Goal: Check status: Check status

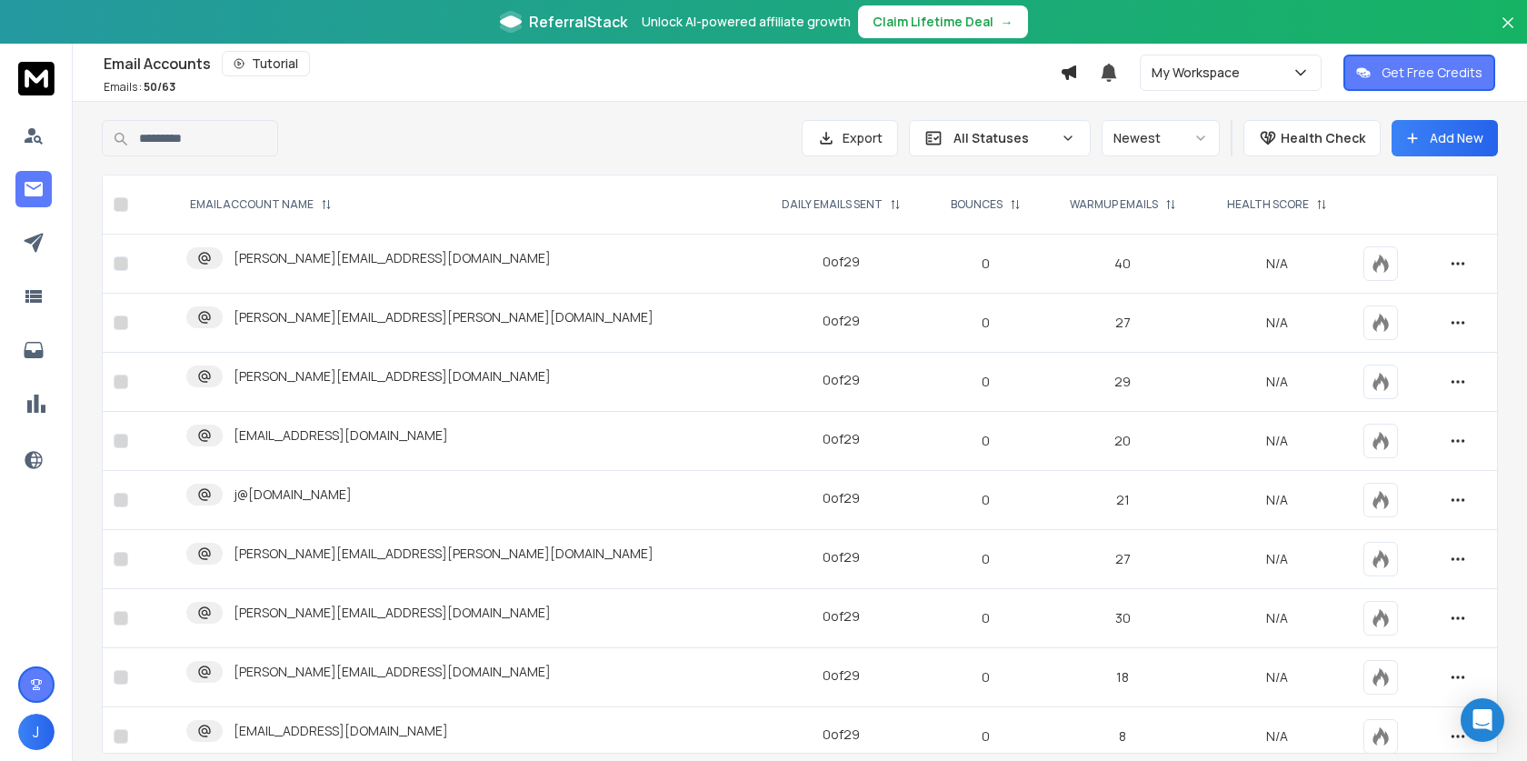
click at [1510, 25] on icon "Close banner" at bounding box center [1507, 22] width 11 height 11
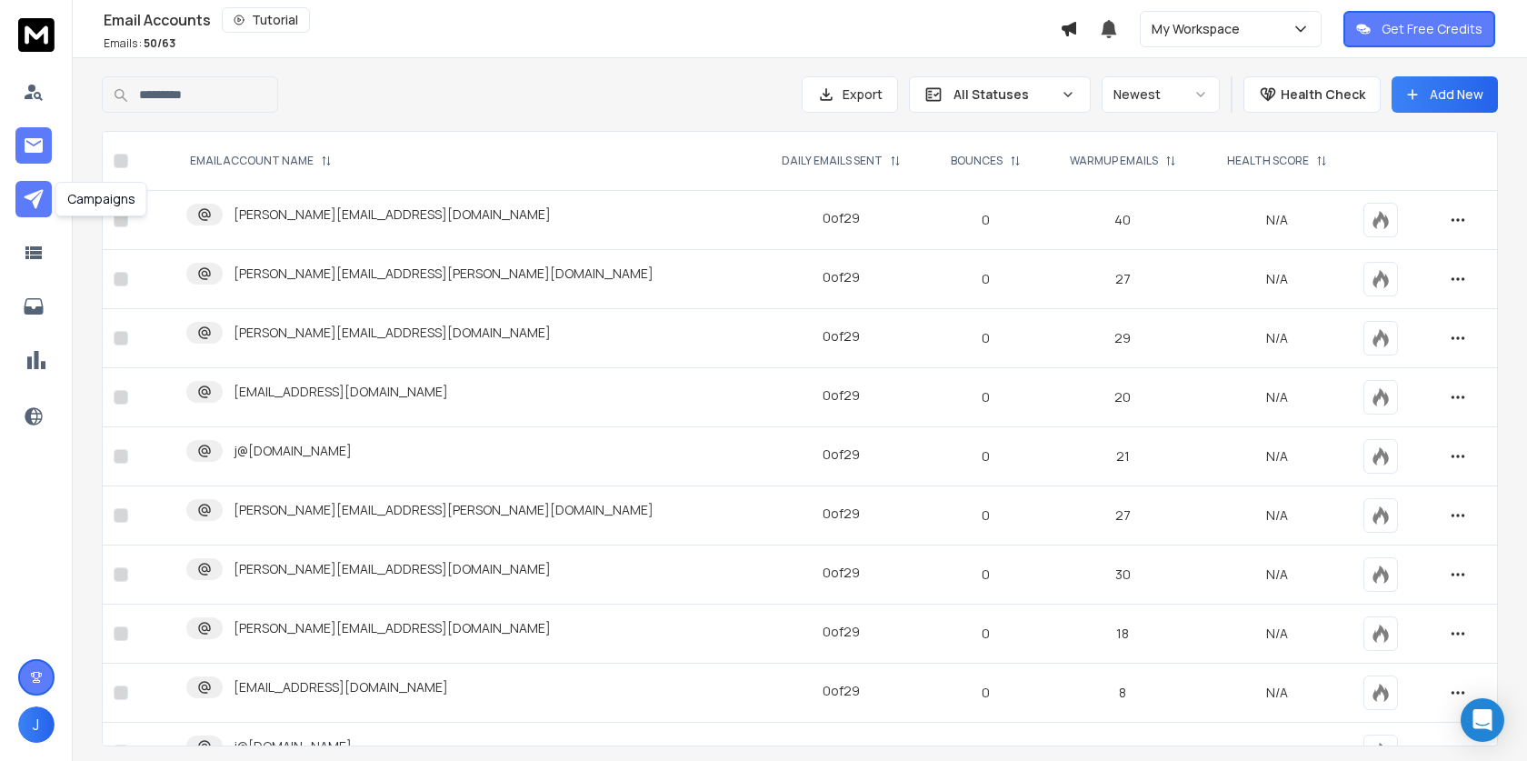
click at [50, 198] on link at bounding box center [33, 199] width 36 height 36
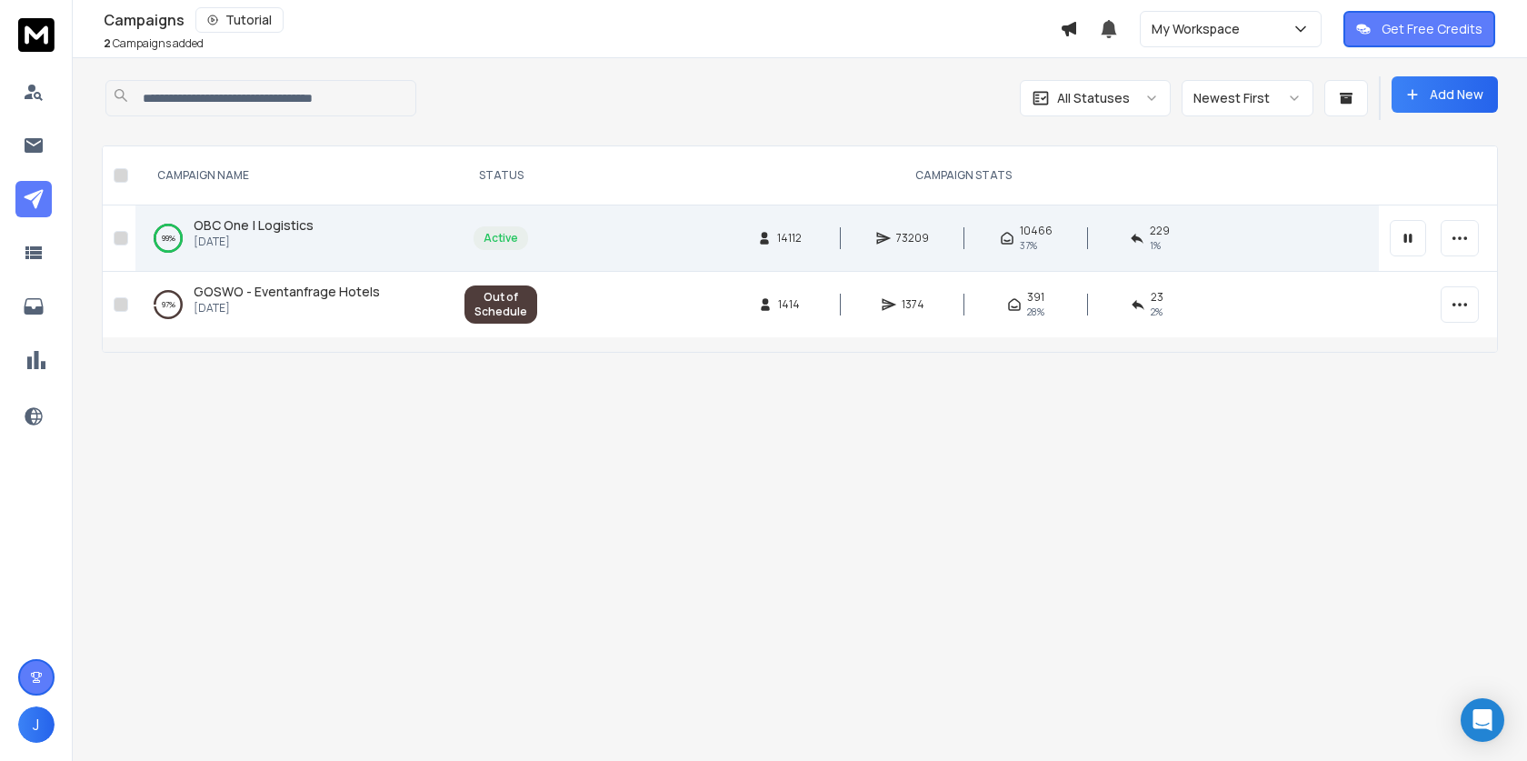
click at [323, 258] on div "99 % OBC One | Logistics [DATE]" at bounding box center [295, 238] width 282 height 44
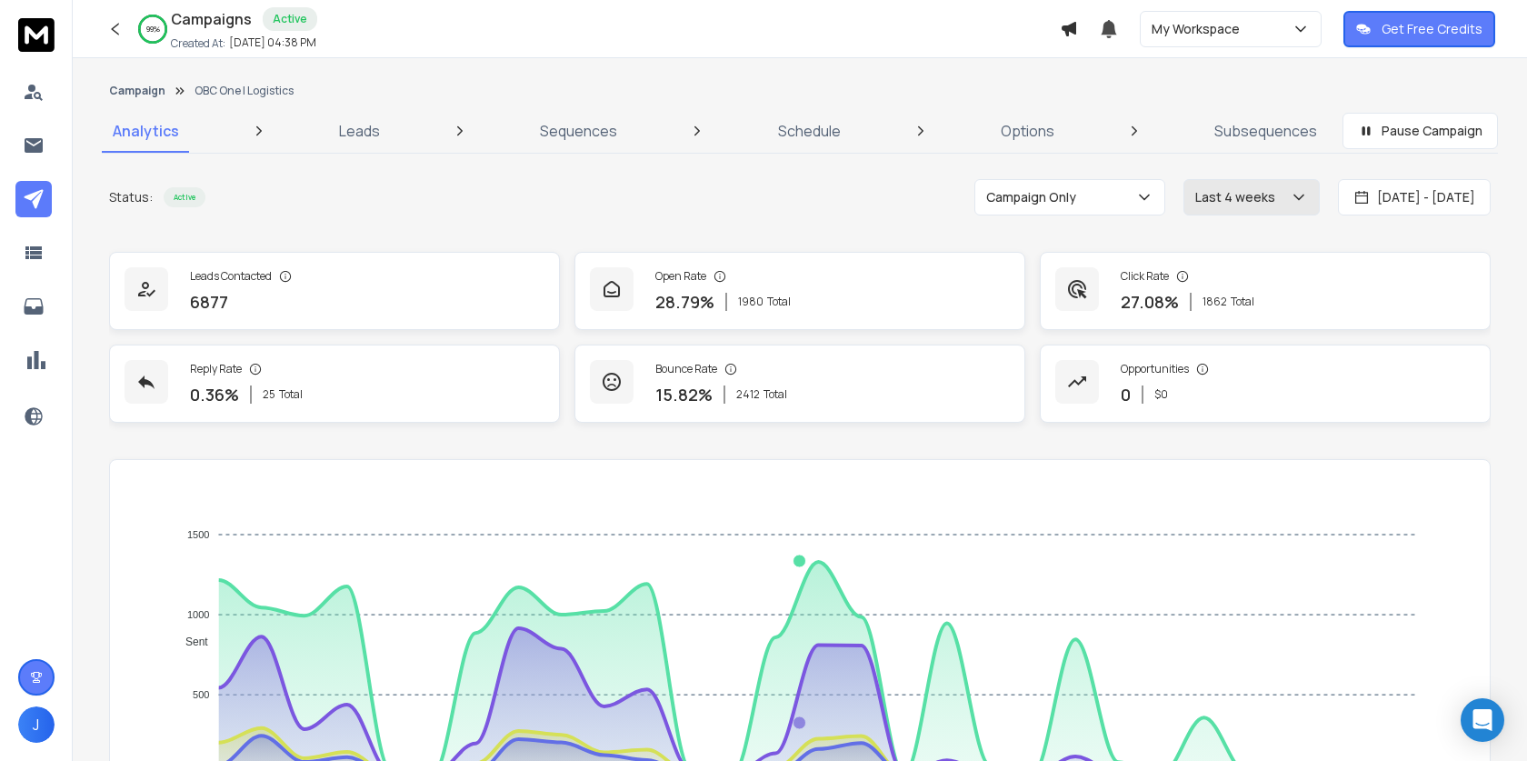
click at [1183, 207] on button "Last 4 weeks" at bounding box center [1251, 197] width 136 height 36
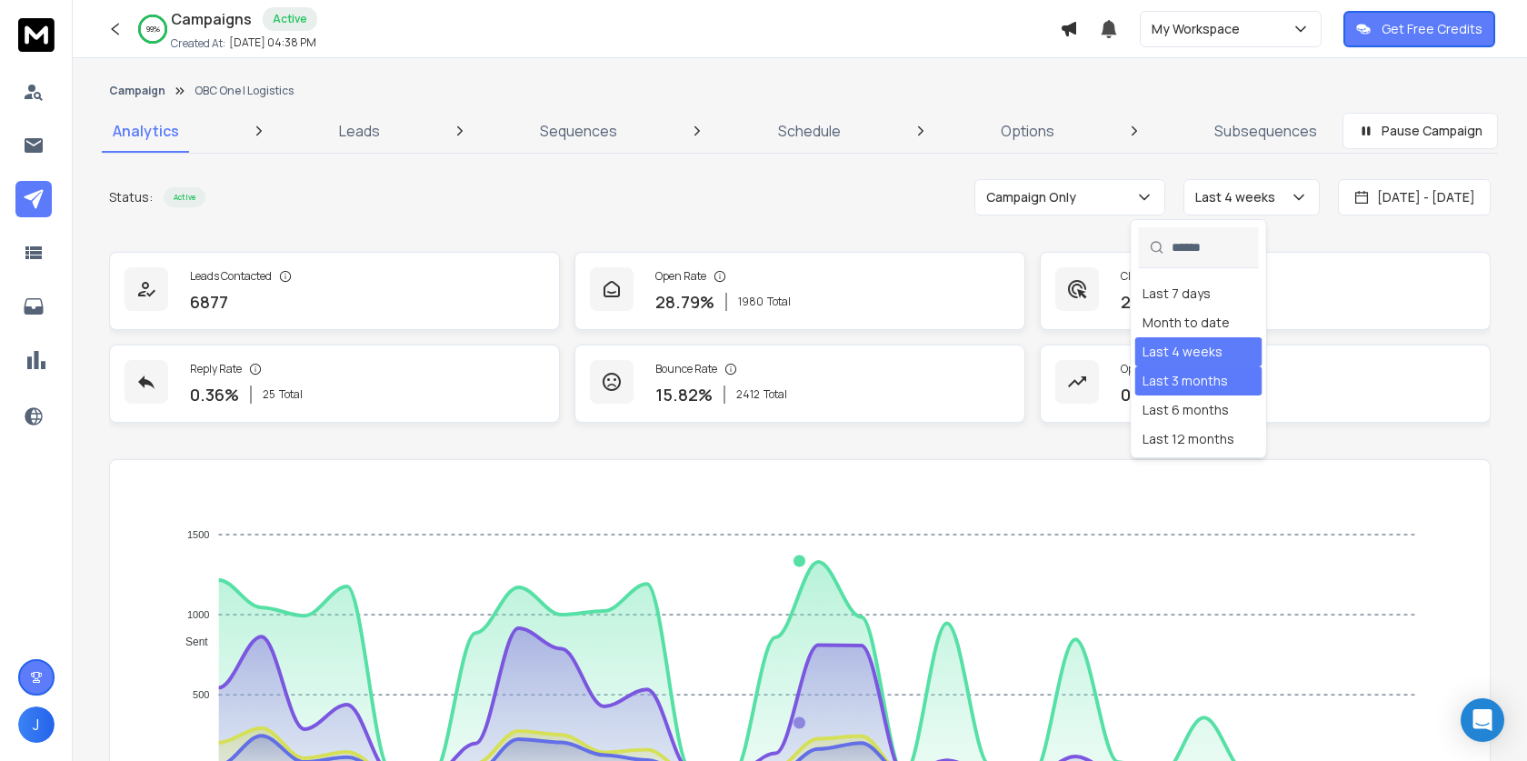
click at [1206, 389] on div "Last 3 months" at bounding box center [1184, 381] width 85 height 18
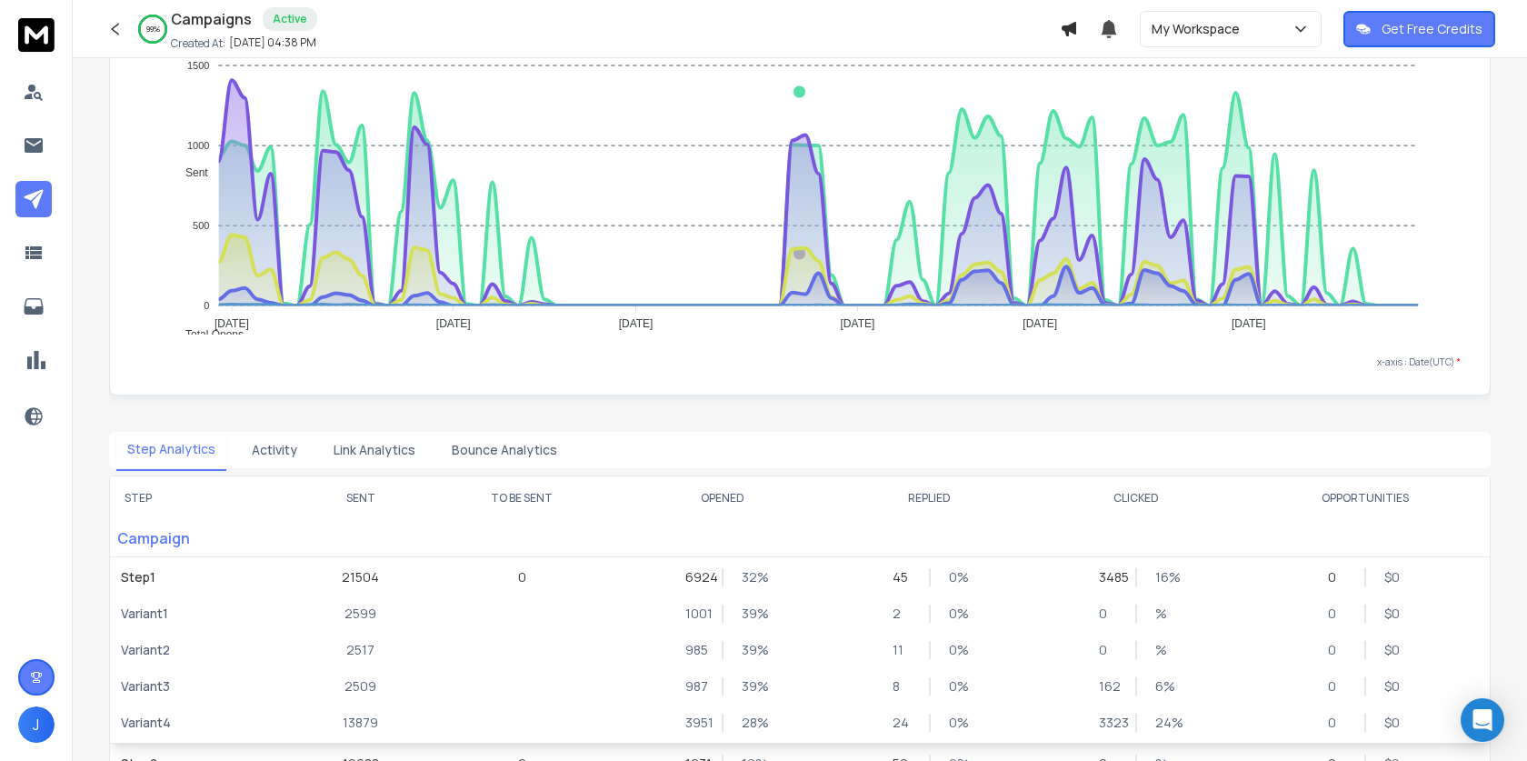
scroll to position [558, 0]
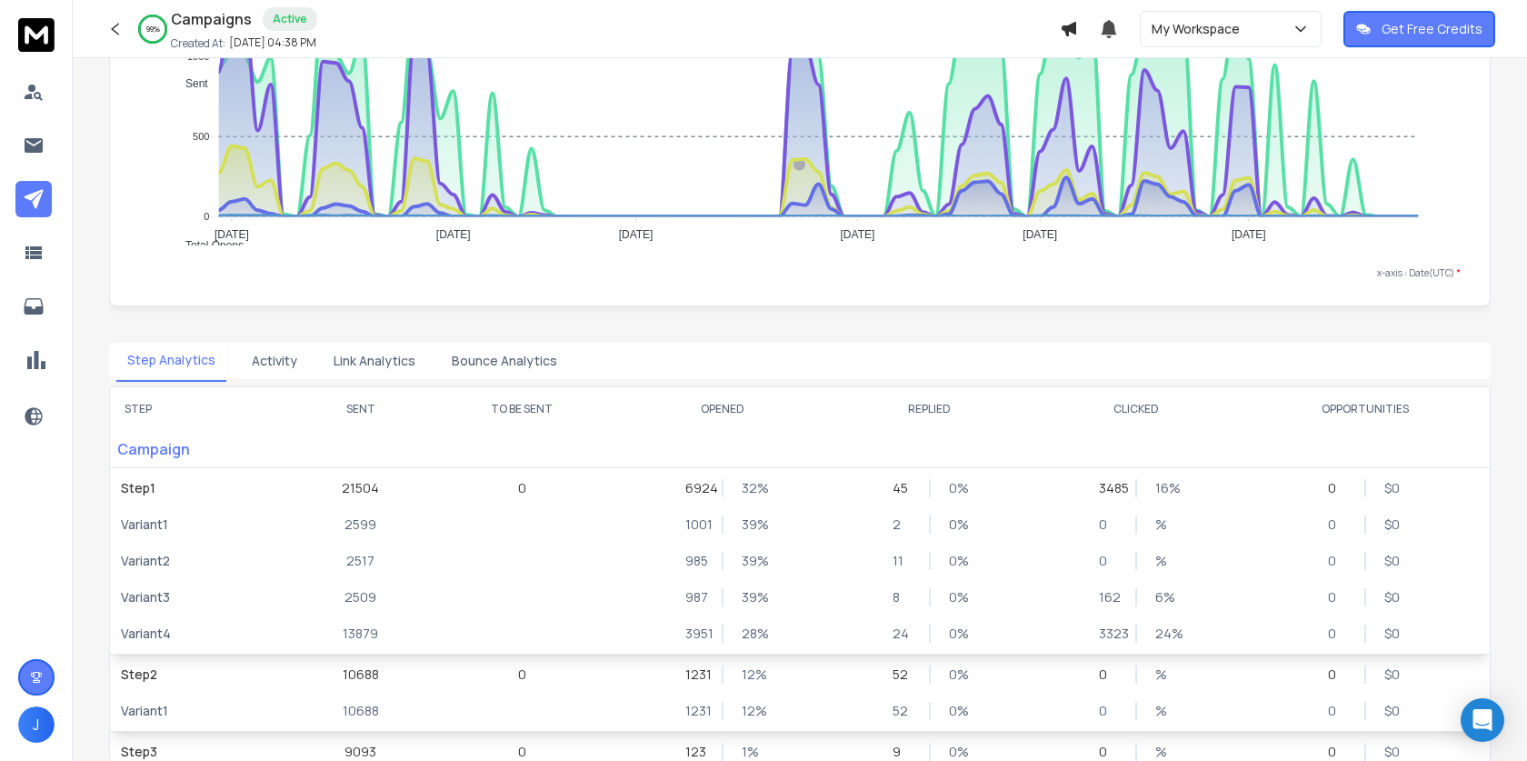
click at [267, 351] on button "Activity" at bounding box center [274, 361] width 67 height 40
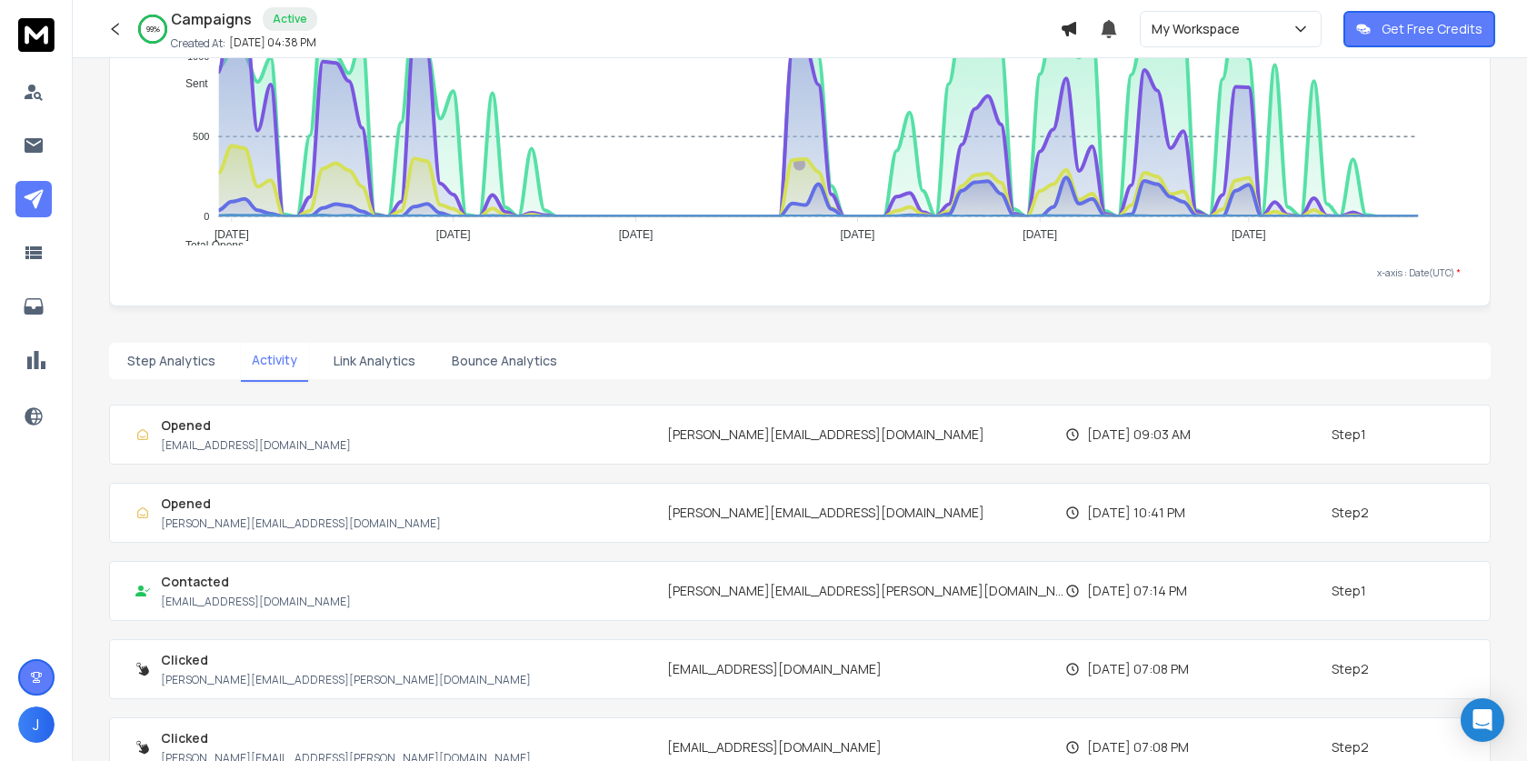
click at [375, 363] on button "Link Analytics" at bounding box center [375, 361] width 104 height 40
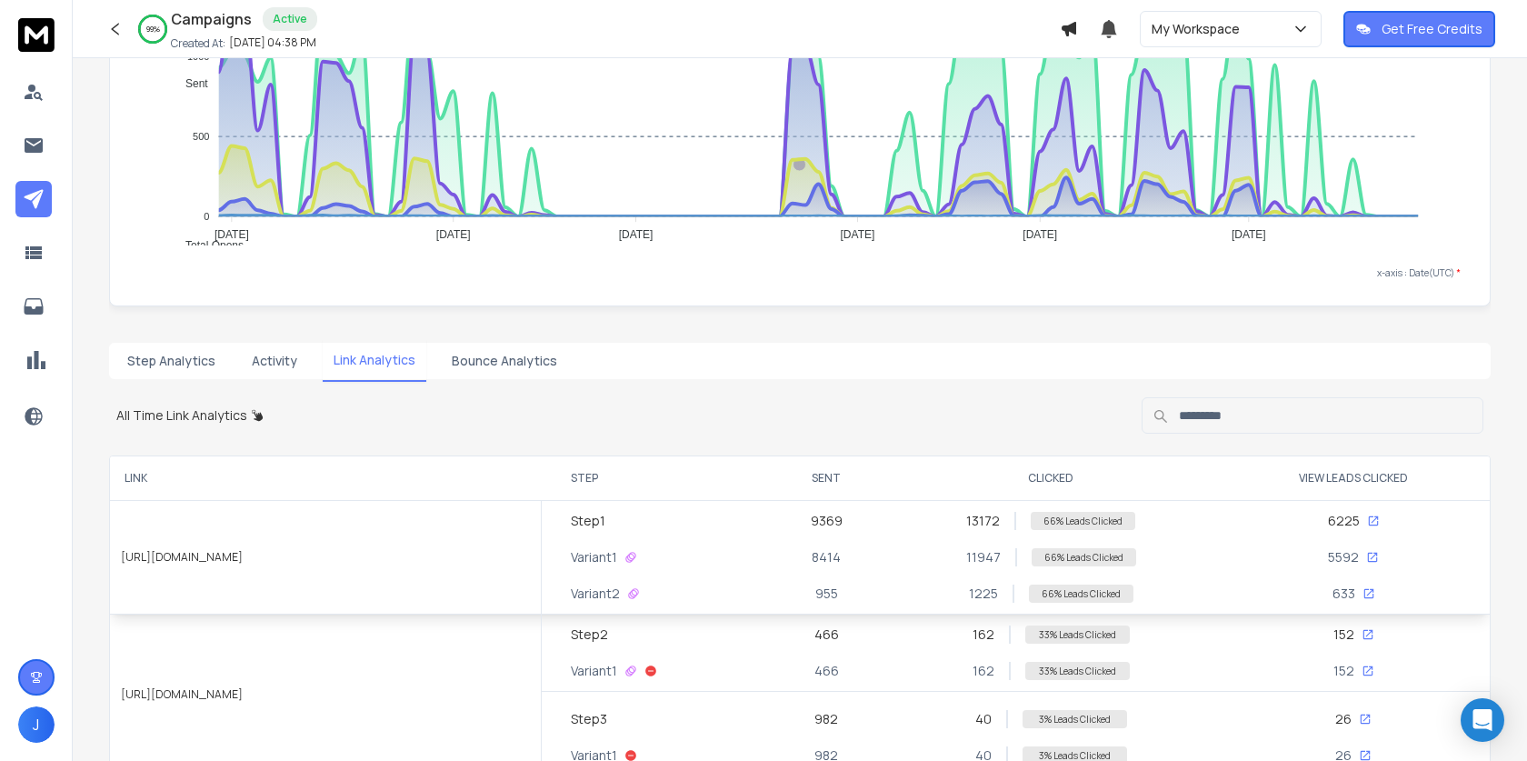
click at [459, 365] on button "Bounce Analytics" at bounding box center [504, 361] width 127 height 40
click at [344, 361] on button "Link Analytics" at bounding box center [375, 361] width 104 height 42
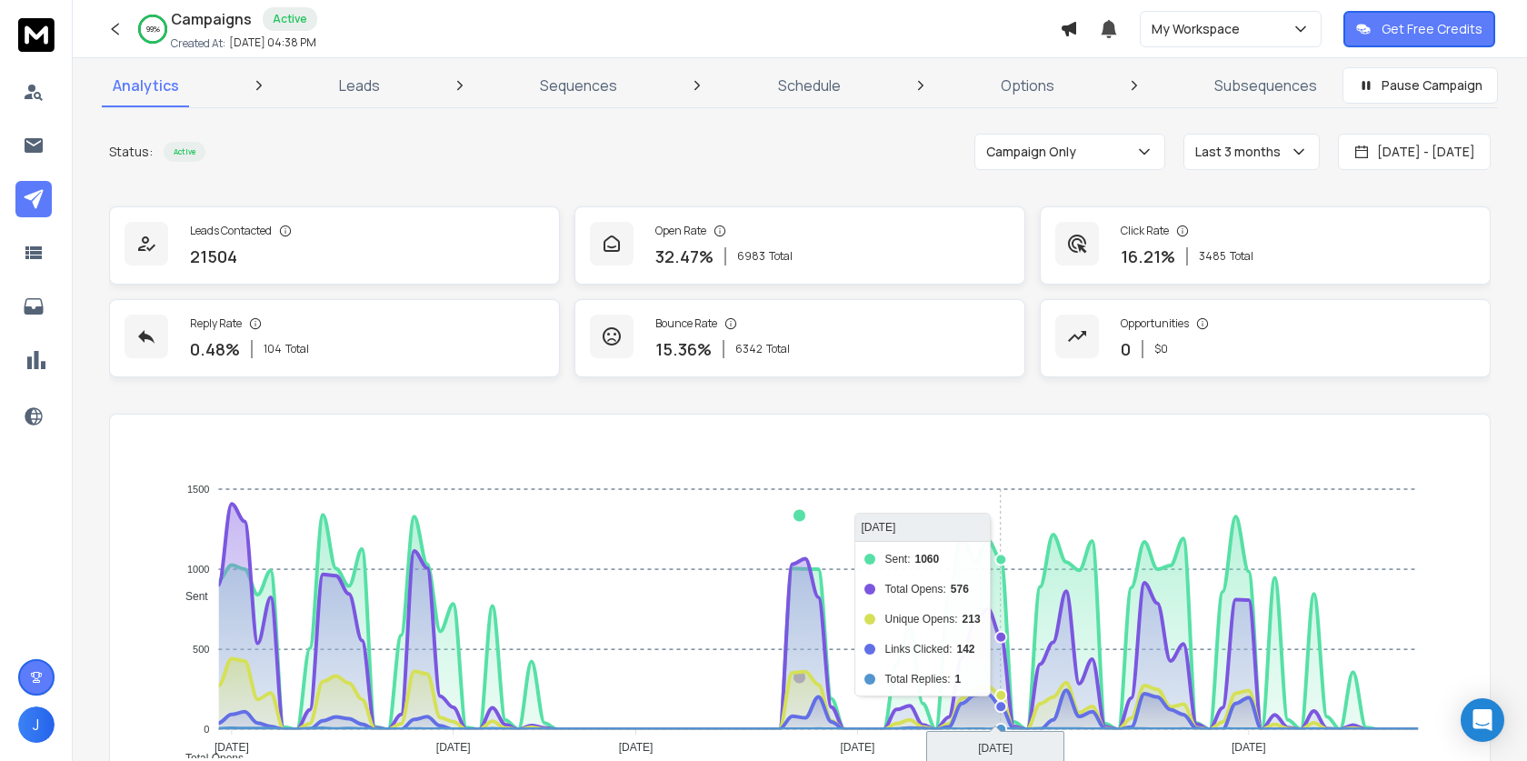
scroll to position [0, 0]
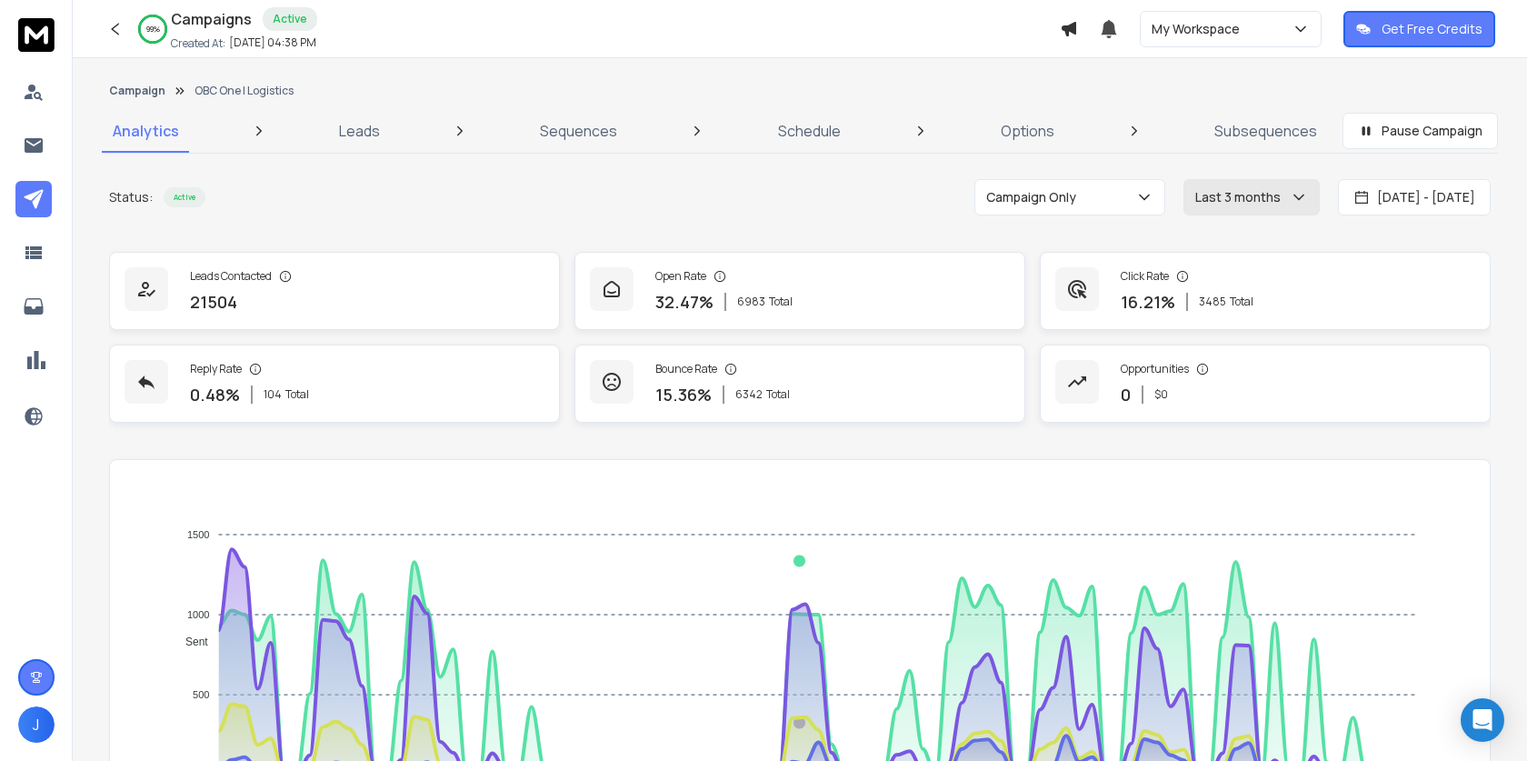
click at [1210, 200] on p "Last 3 months" at bounding box center [1241, 197] width 93 height 18
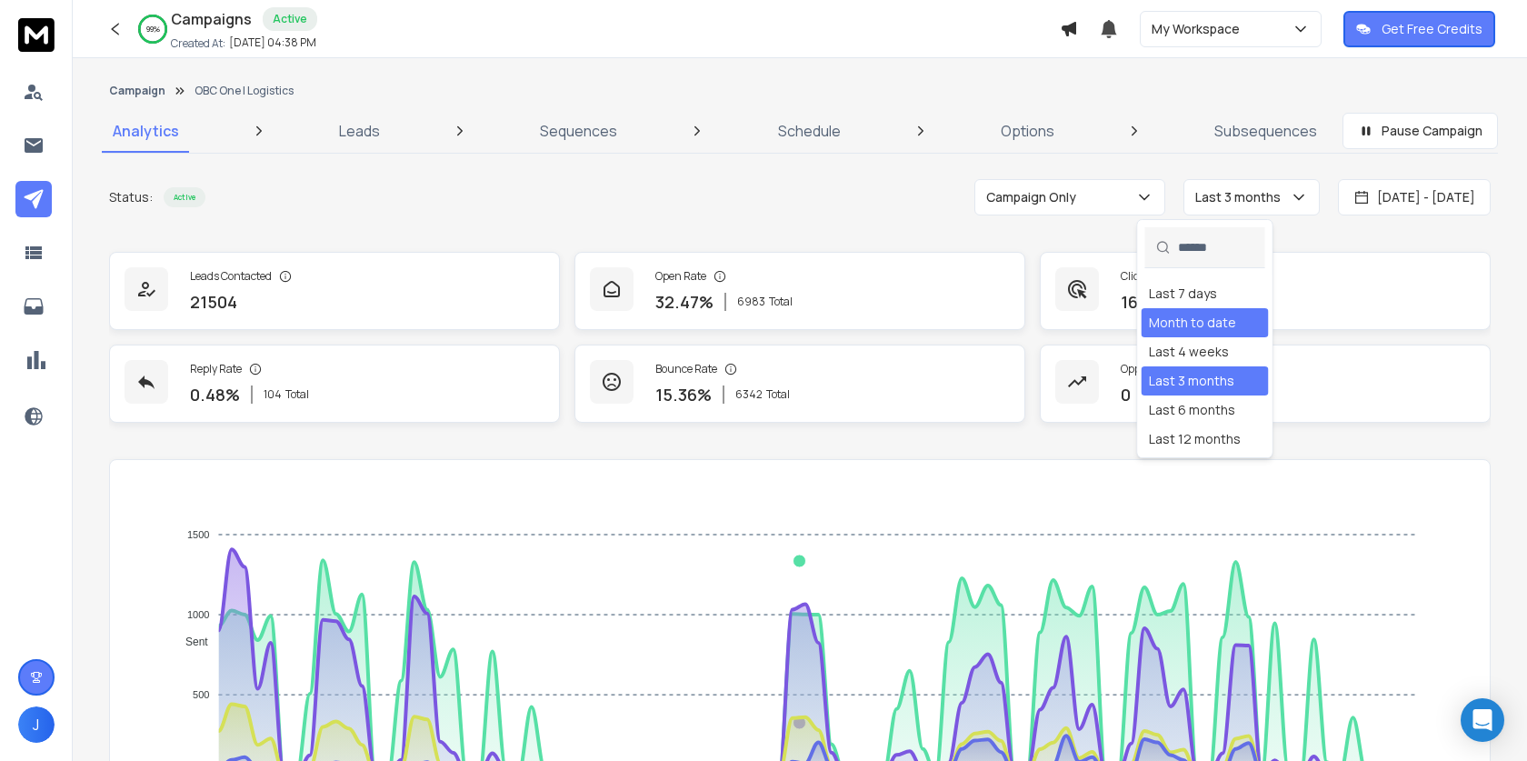
click at [1224, 324] on div "Month to date" at bounding box center [1192, 322] width 87 height 18
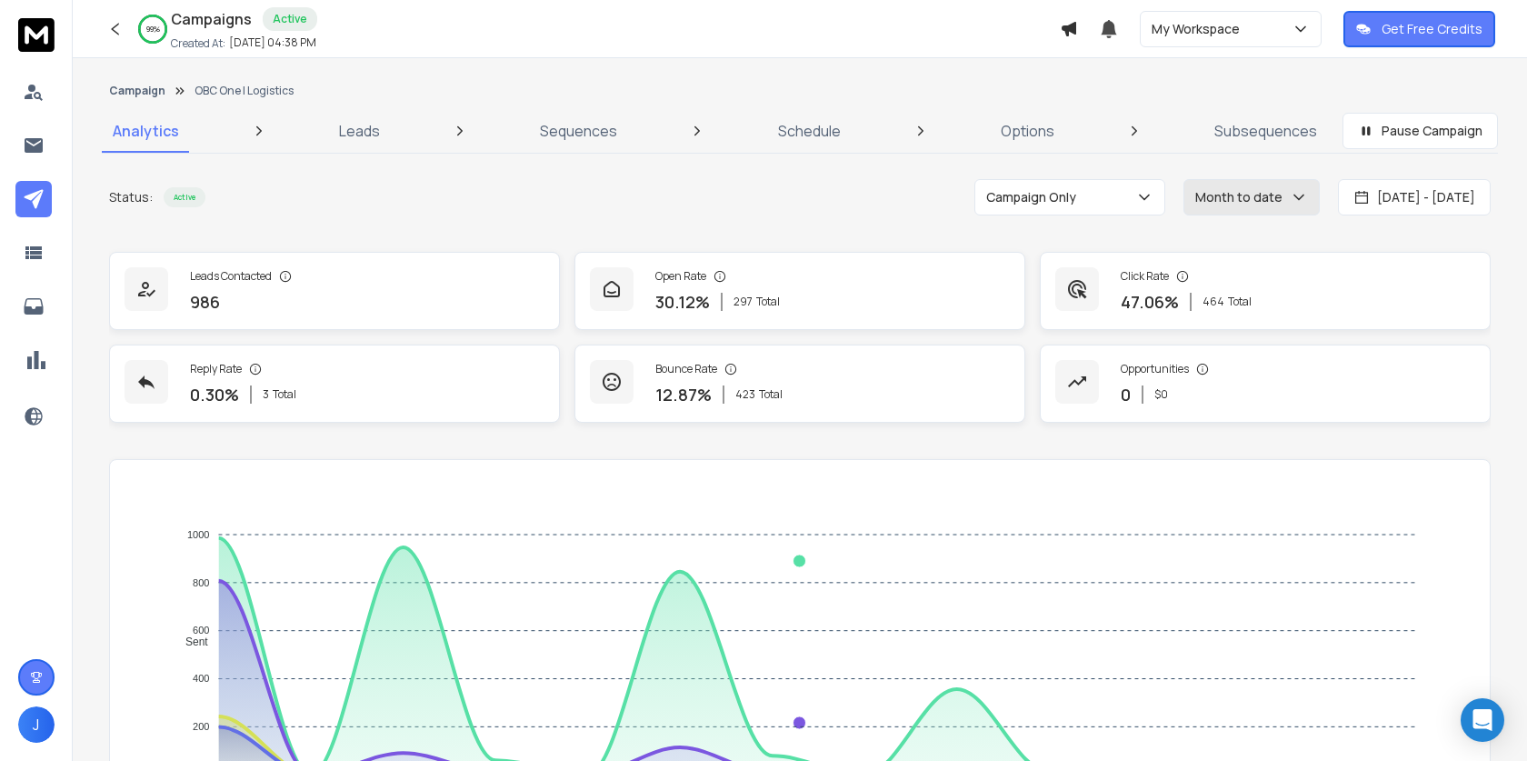
click at [1289, 194] on icon "button" at bounding box center [1298, 197] width 18 height 18
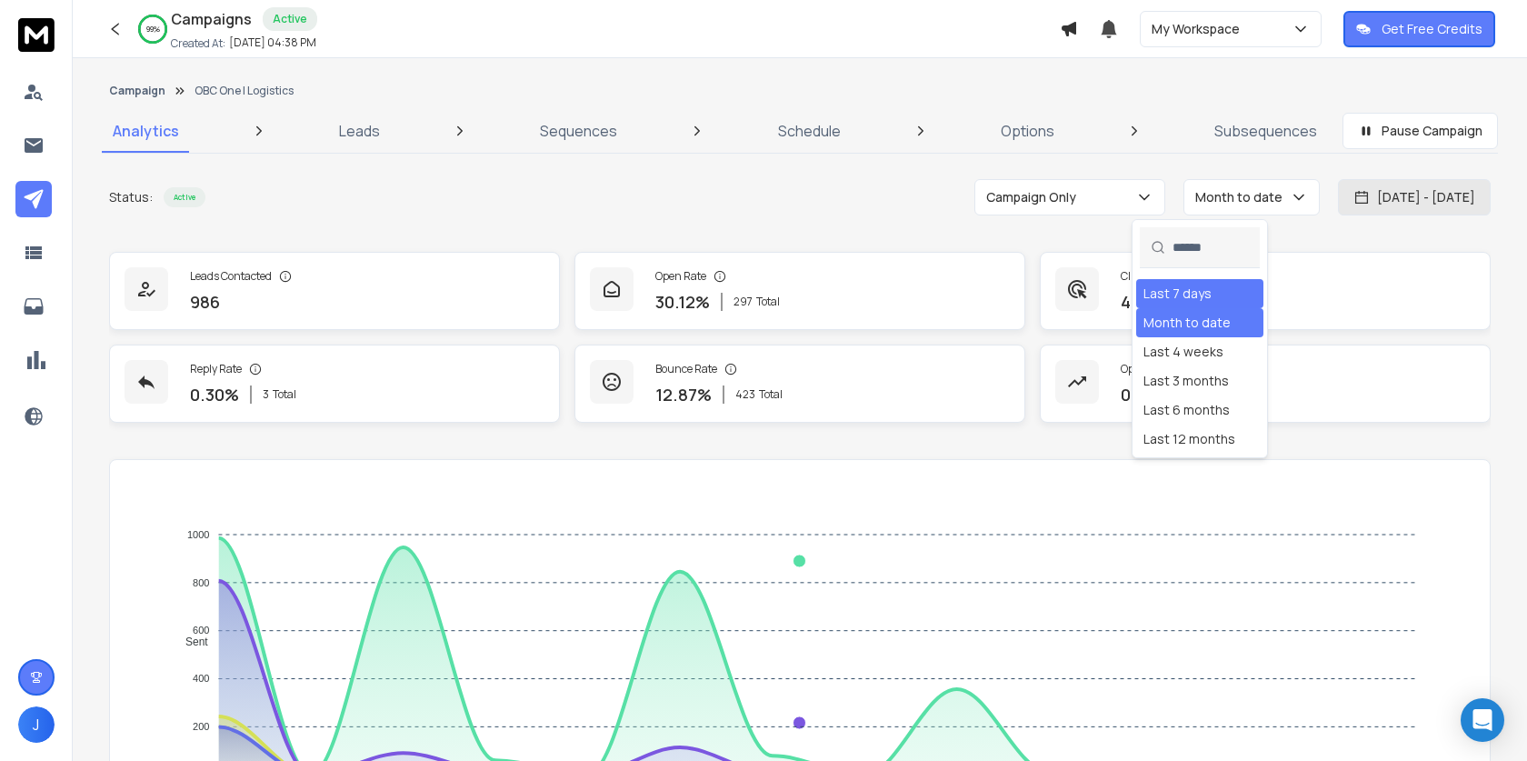
click at [1341, 189] on button "[DATE] - [DATE]" at bounding box center [1414, 197] width 153 height 36
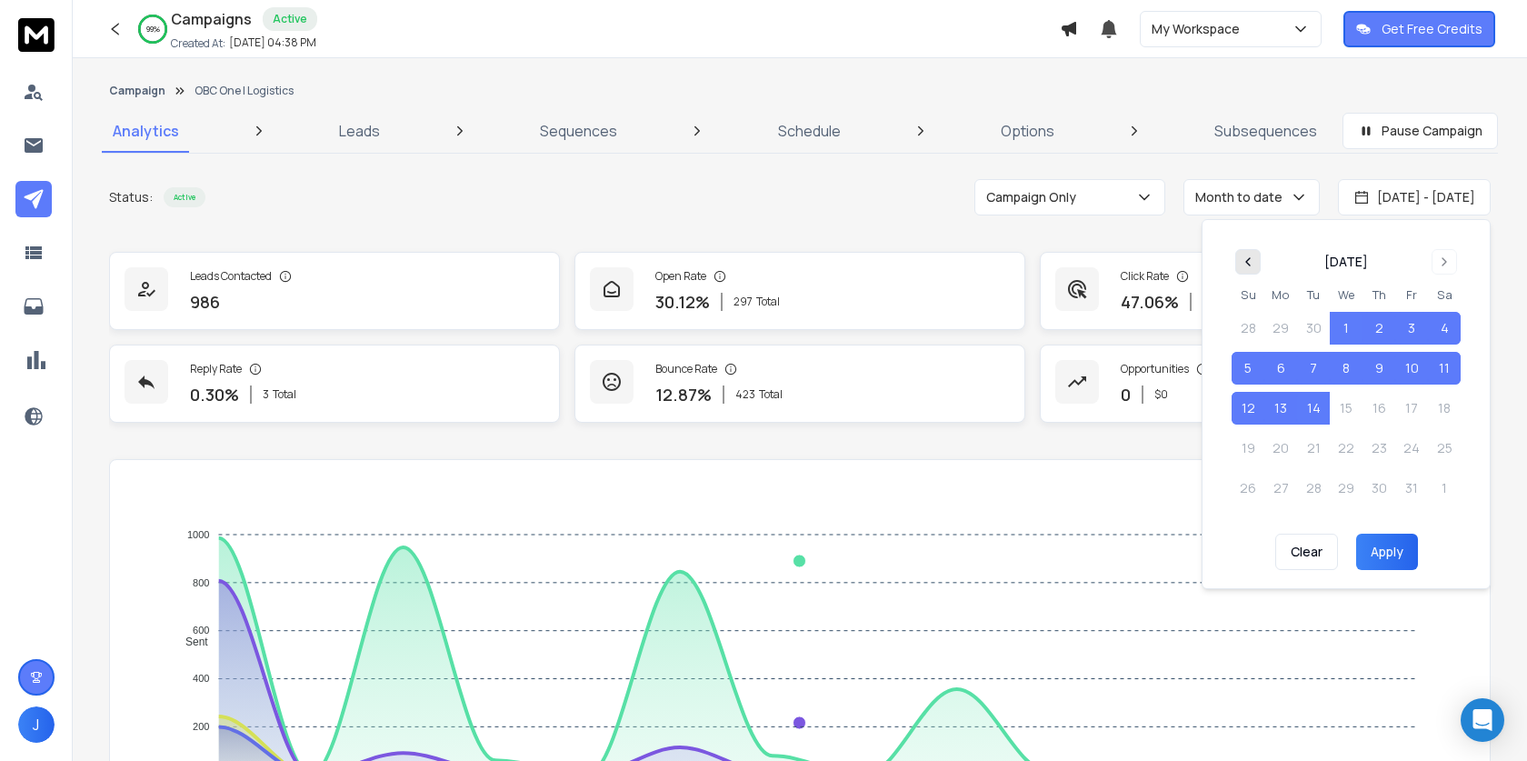
click at [1247, 254] on icon "Go to previous month" at bounding box center [1247, 261] width 15 height 15
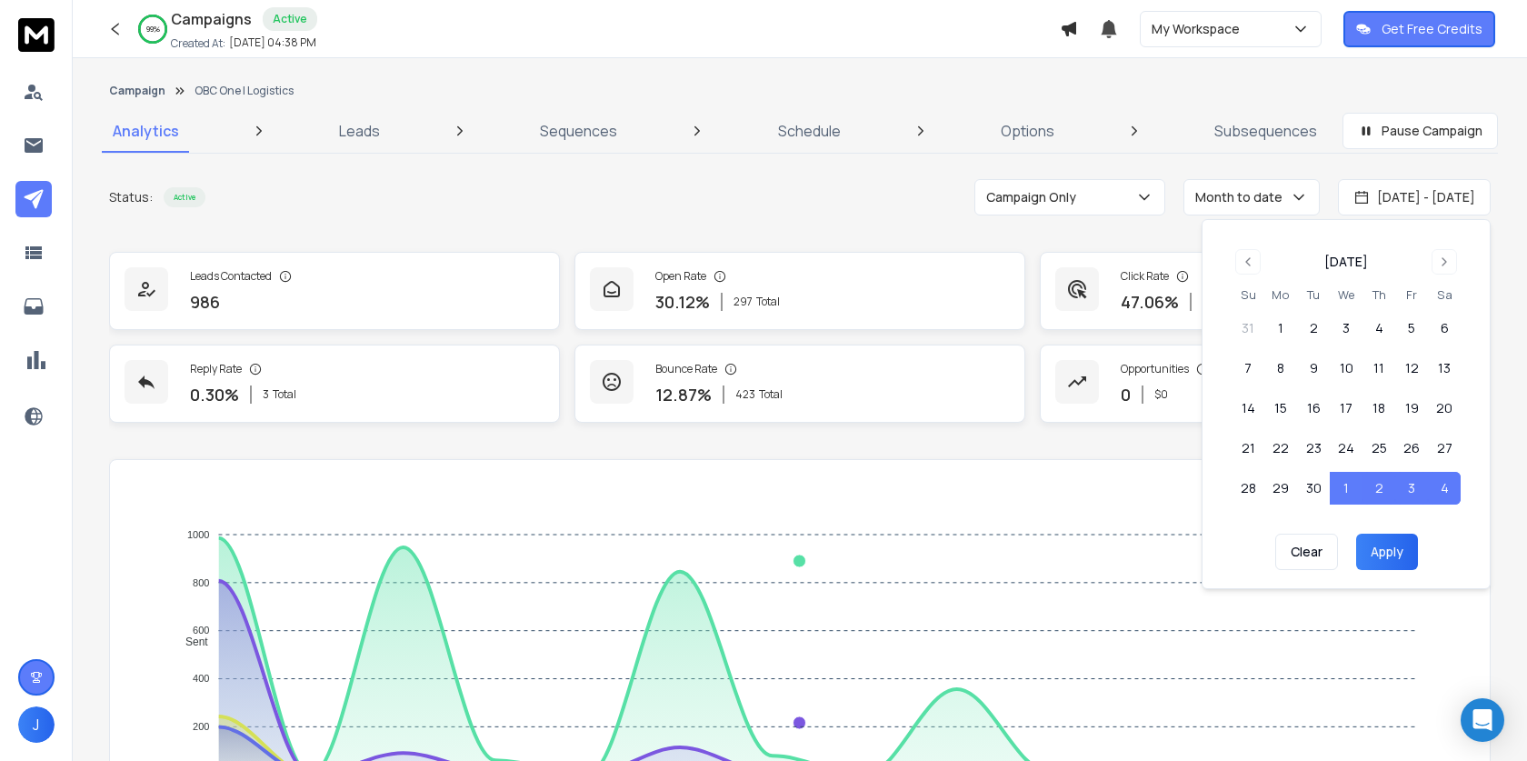
click at [832, 194] on div "Status: Active Pause Campaign Campaign Only Month to date [DATE] - [DATE]" at bounding box center [799, 197] width 1381 height 36
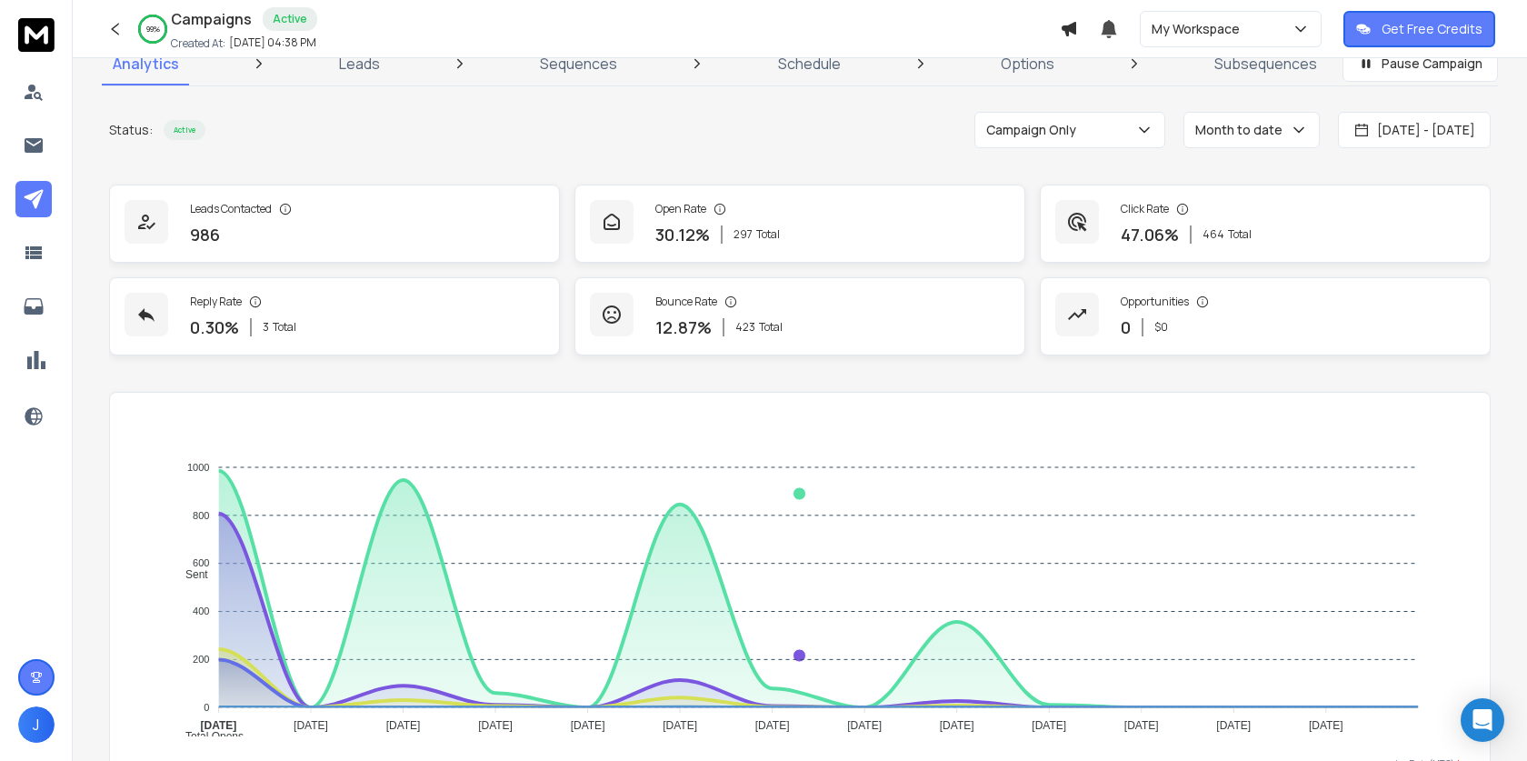
scroll to position [78, 0]
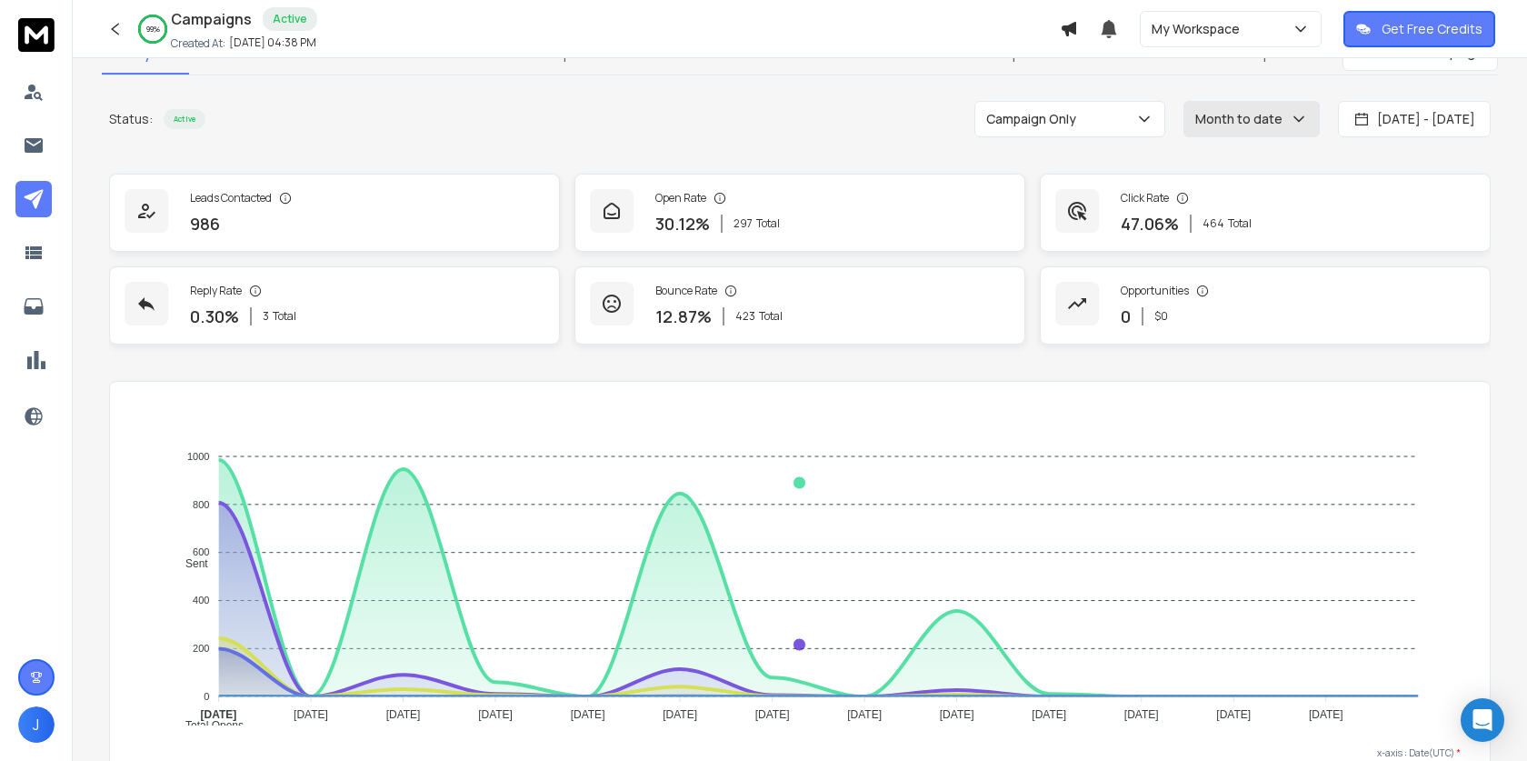
click at [1214, 107] on button "Month to date" at bounding box center [1251, 119] width 136 height 36
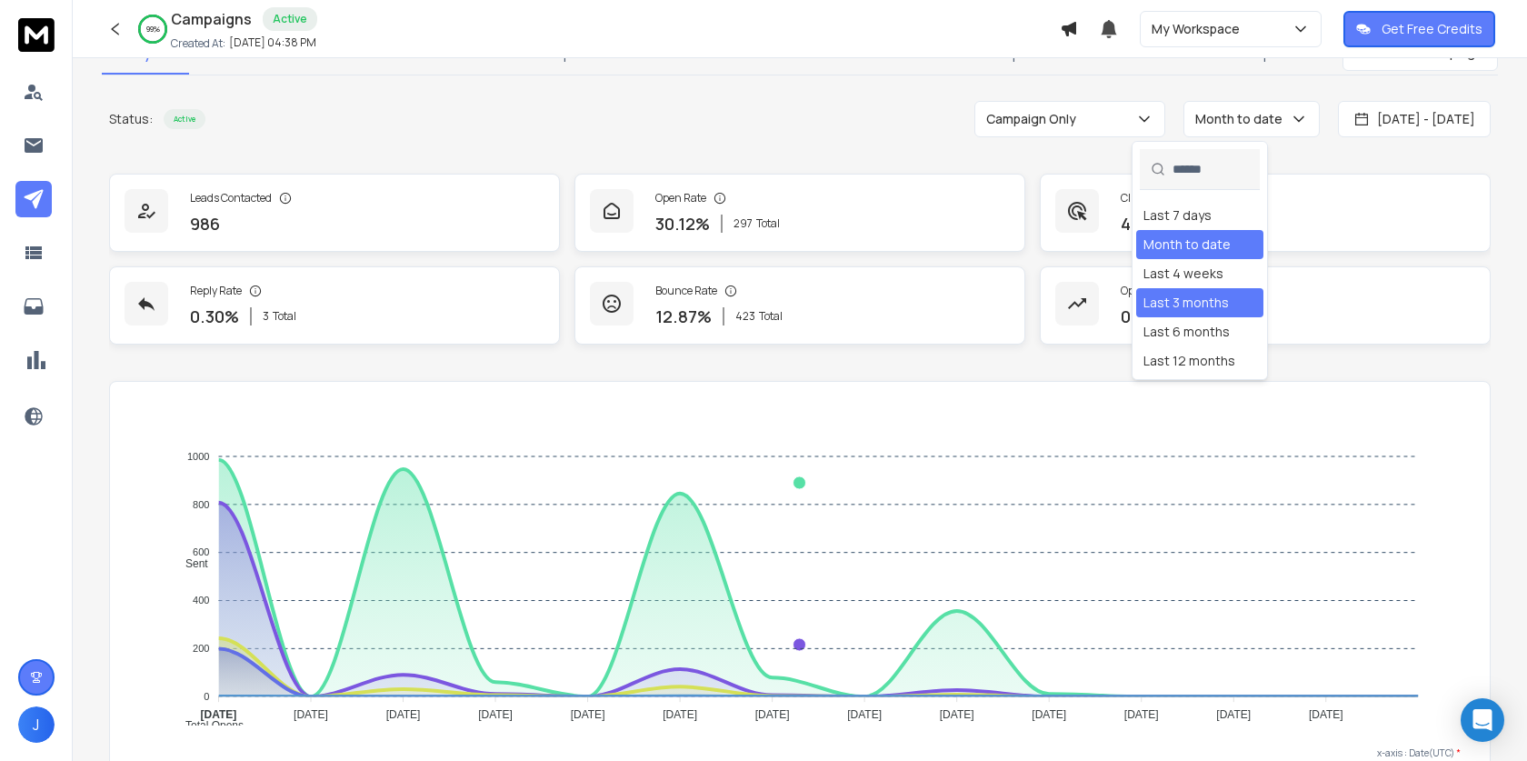
click at [1195, 309] on div "Last 3 months" at bounding box center [1185, 303] width 85 height 18
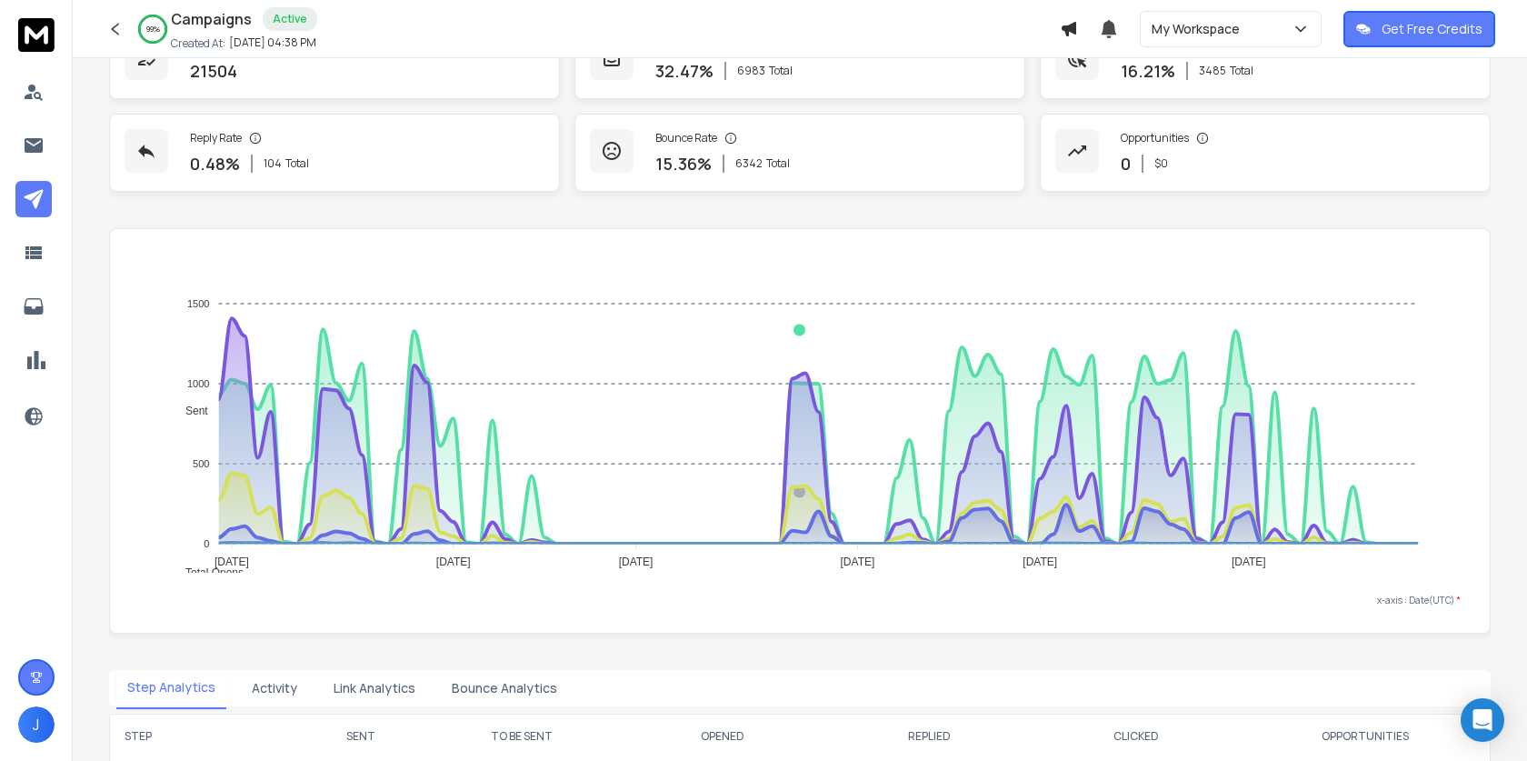
scroll to position [0, 0]
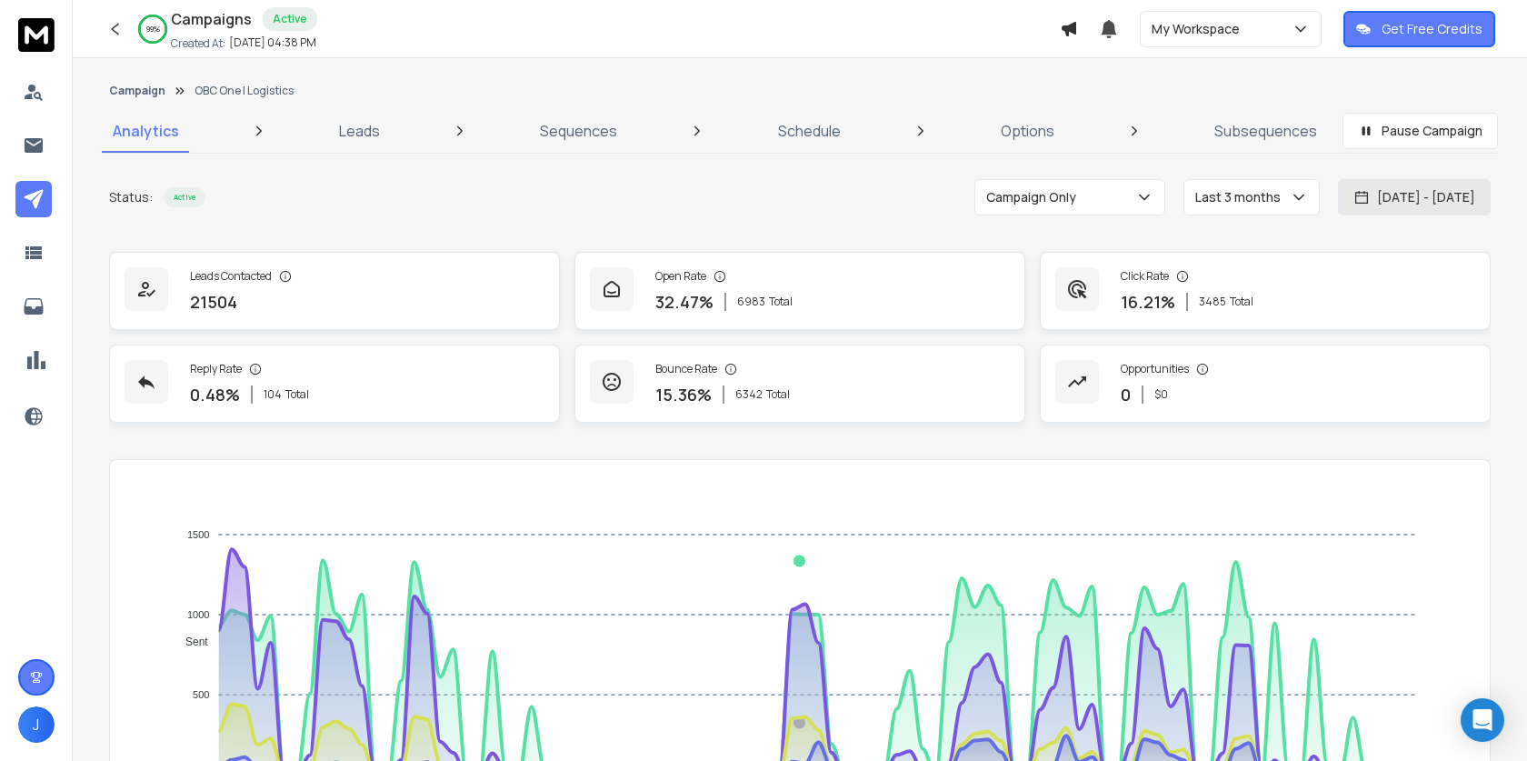
click at [1382, 201] on button "[DATE] - [DATE]" at bounding box center [1414, 197] width 153 height 36
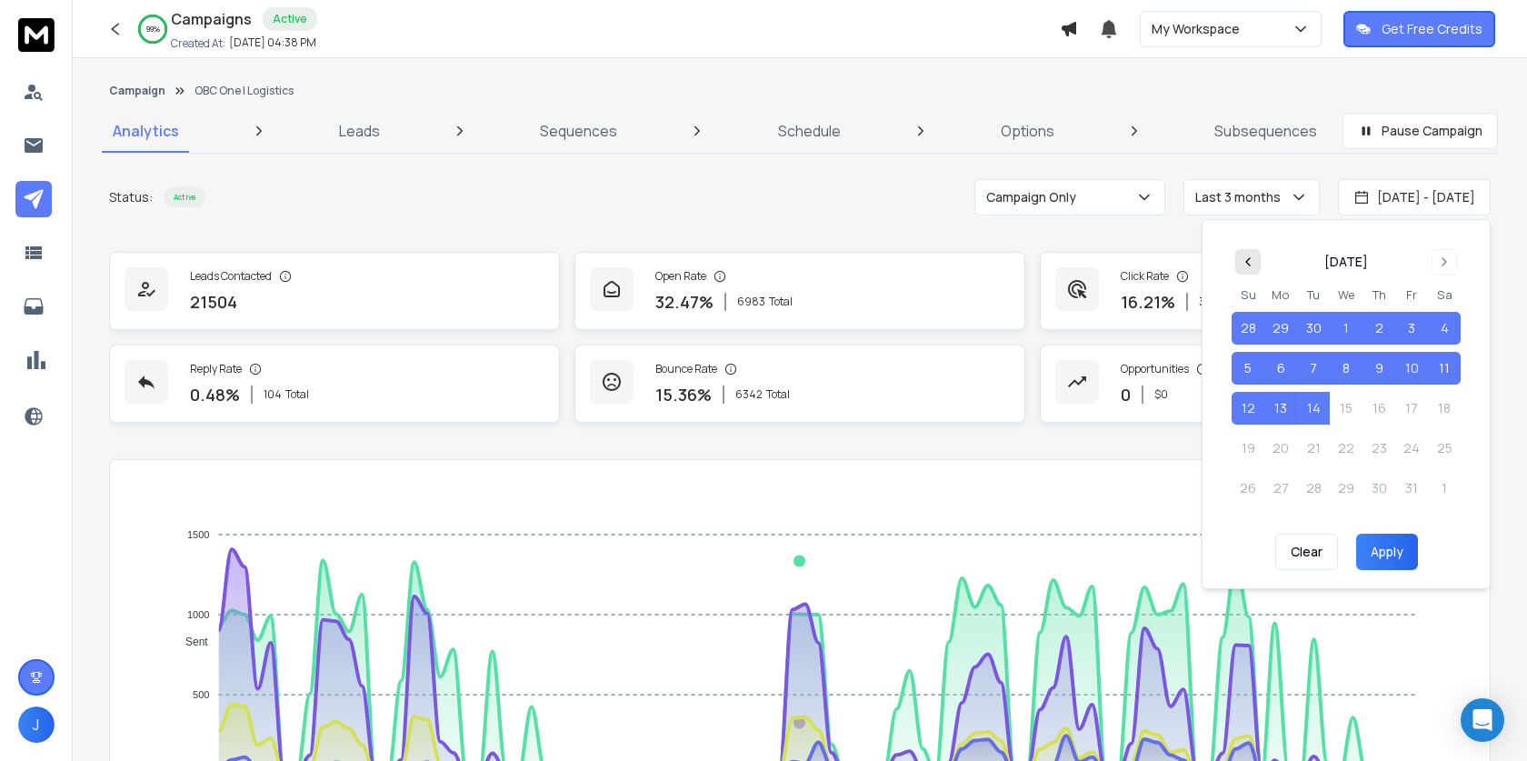
click at [1249, 261] on icon "Go to previous month" at bounding box center [1247, 261] width 15 height 15
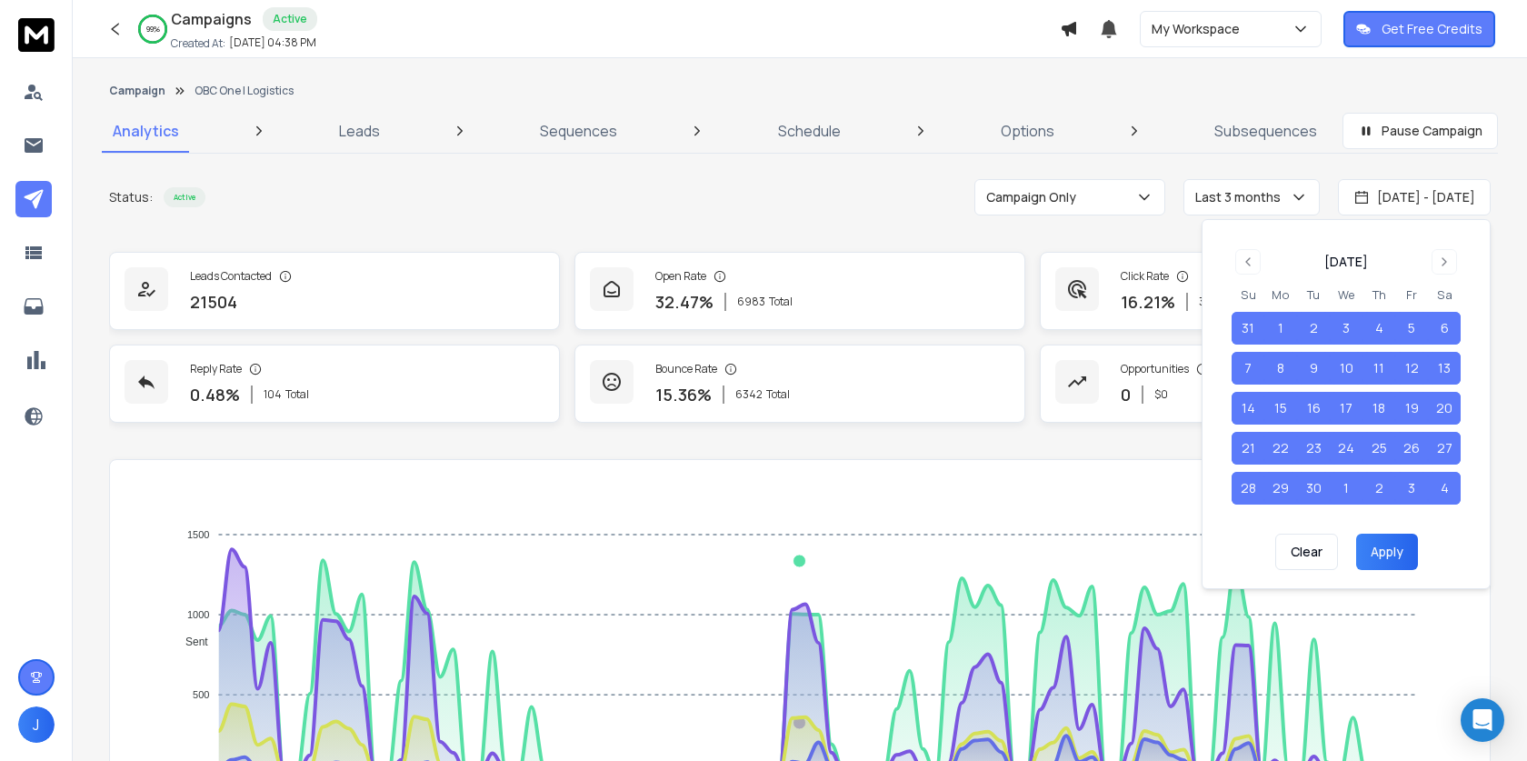
click at [1408, 323] on button "5" at bounding box center [1411, 328] width 33 height 33
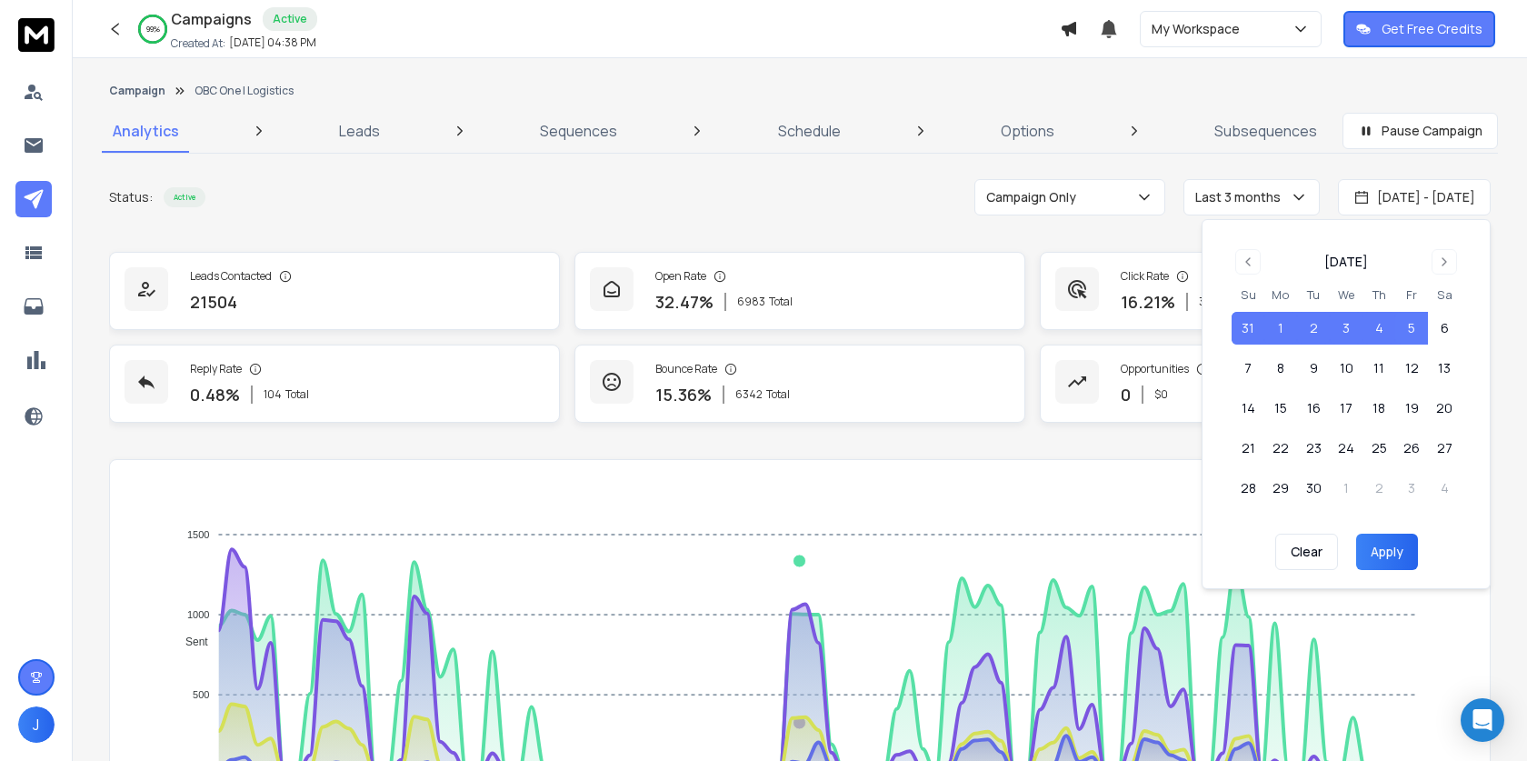
click at [1412, 341] on button "5" at bounding box center [1411, 328] width 33 height 33
click at [1407, 331] on button "5" at bounding box center [1411, 328] width 33 height 33
click at [1458, 265] on div "[DATE]" at bounding box center [1345, 260] width 229 height 22
click at [1452, 265] on button "Go to next month" at bounding box center [1443, 261] width 25 height 25
click at [1401, 553] on button "Apply" at bounding box center [1387, 551] width 62 height 36
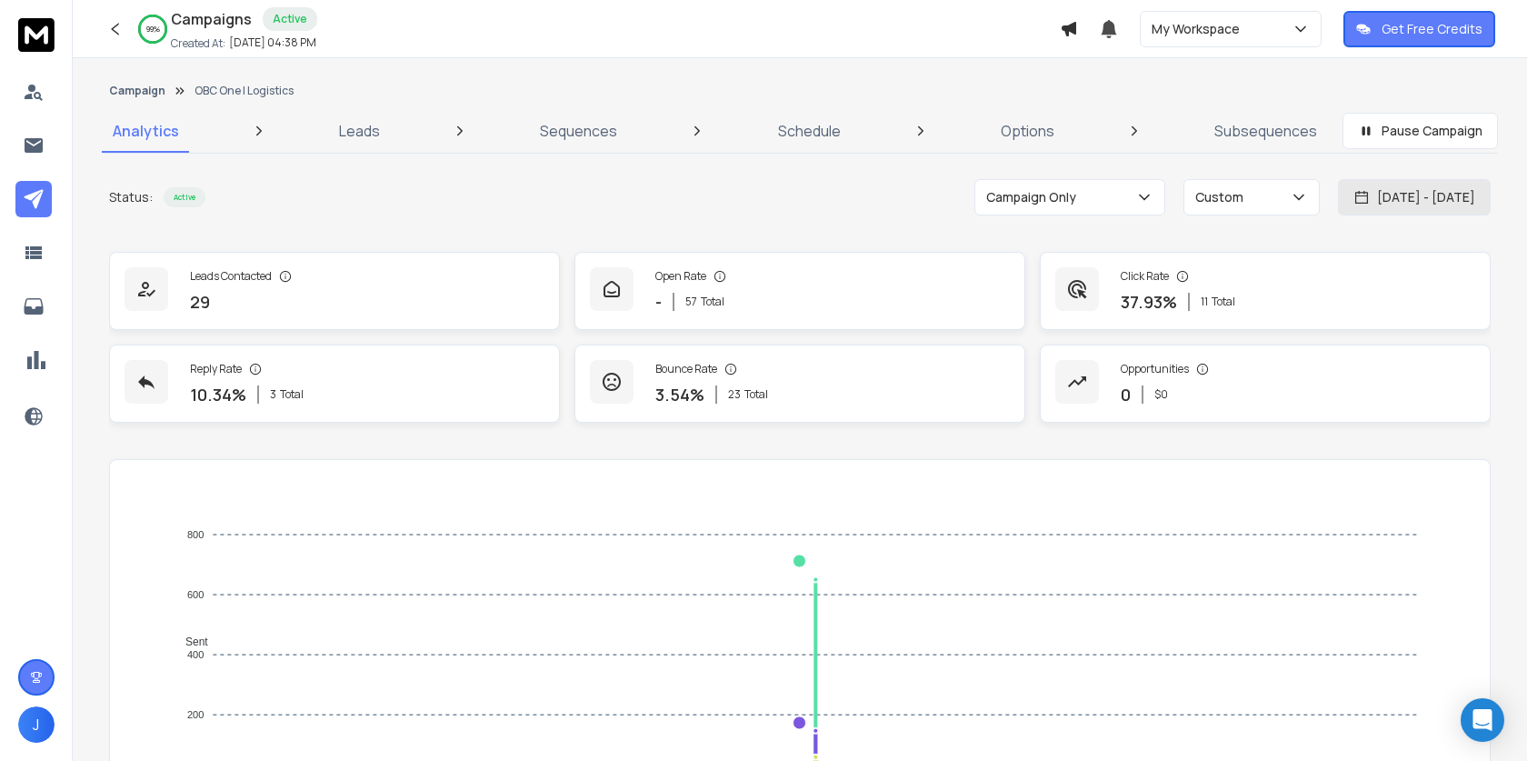
click at [1448, 205] on button "[DATE] - [DATE]" at bounding box center [1414, 197] width 153 height 36
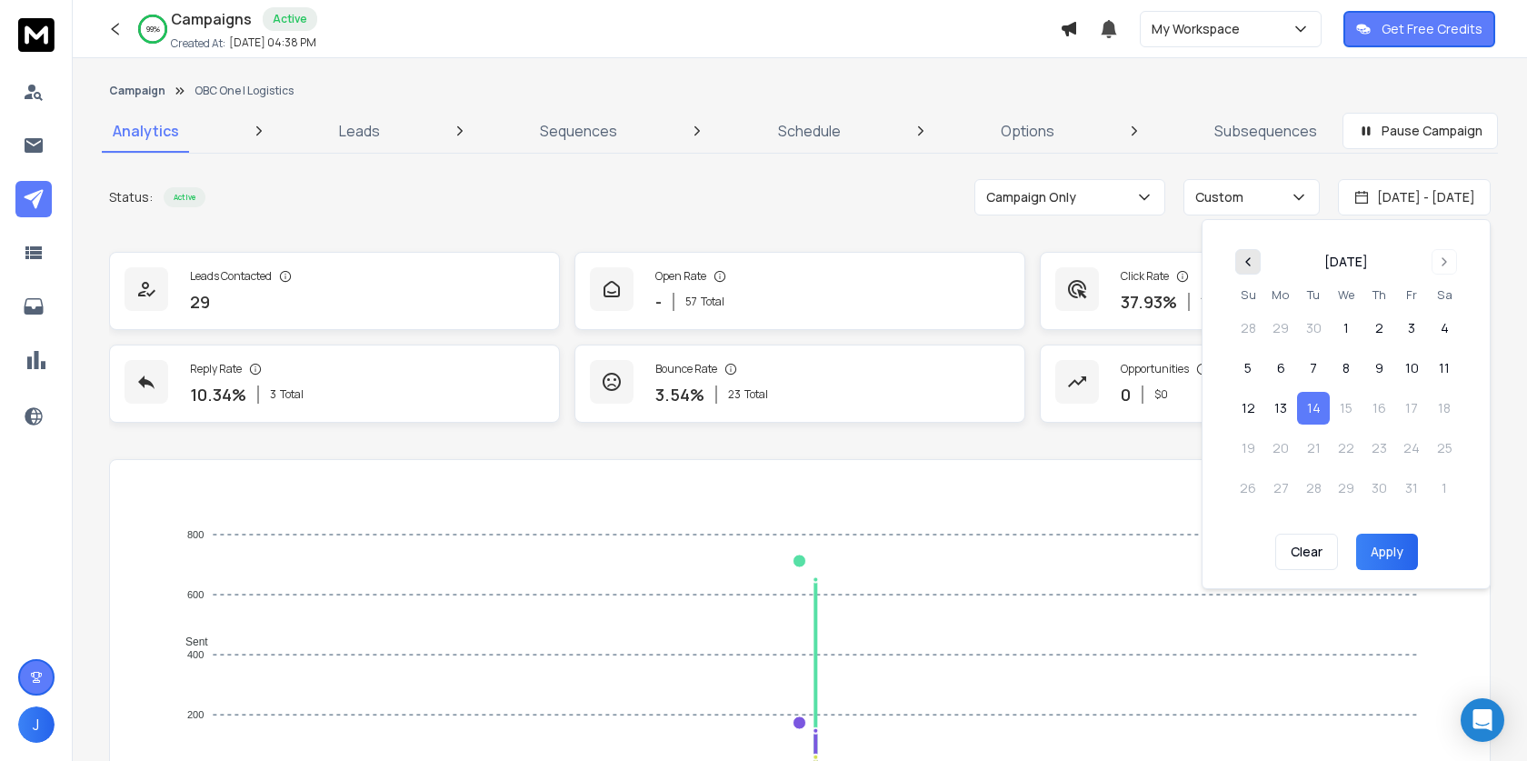
click at [1252, 256] on icon "Go to previous month" at bounding box center [1247, 261] width 15 height 15
drag, startPoint x: 1413, startPoint y: 333, endPoint x: 1438, endPoint y: 433, distance: 104.0
click at [1438, 433] on tbody "31 1 2 3 4 5 6 7 8 9 10 11 12 13 14 15 16 17 18 19 20 21 22 23 24 25 26 27 28 2…" at bounding box center [1345, 404] width 229 height 200
click at [1438, 324] on button "6" at bounding box center [1444, 328] width 33 height 33
click at [1411, 342] on button "5" at bounding box center [1411, 328] width 33 height 33
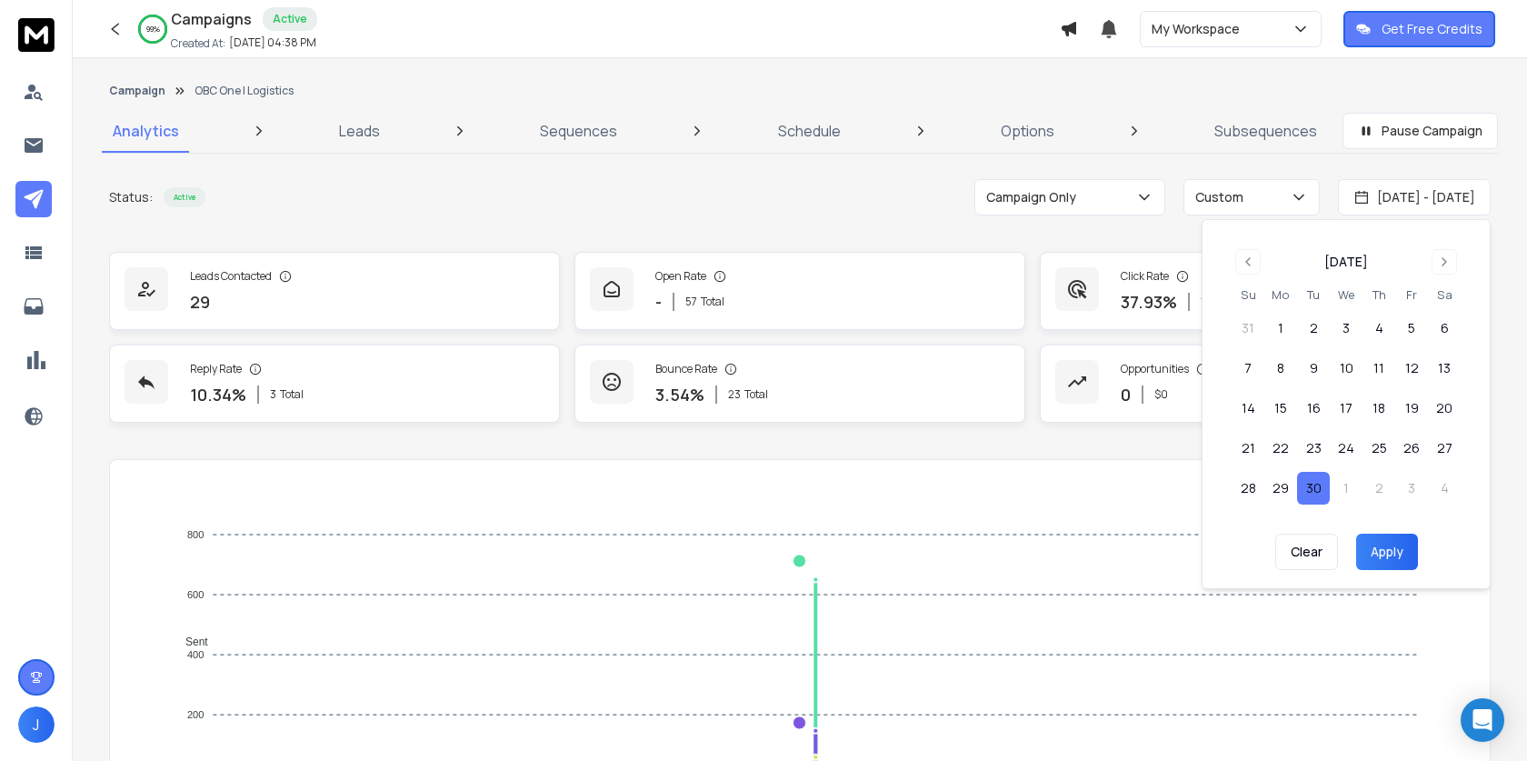
click at [1313, 496] on button "30" at bounding box center [1313, 488] width 33 height 33
click at [1407, 333] on button "5" at bounding box center [1411, 328] width 33 height 33
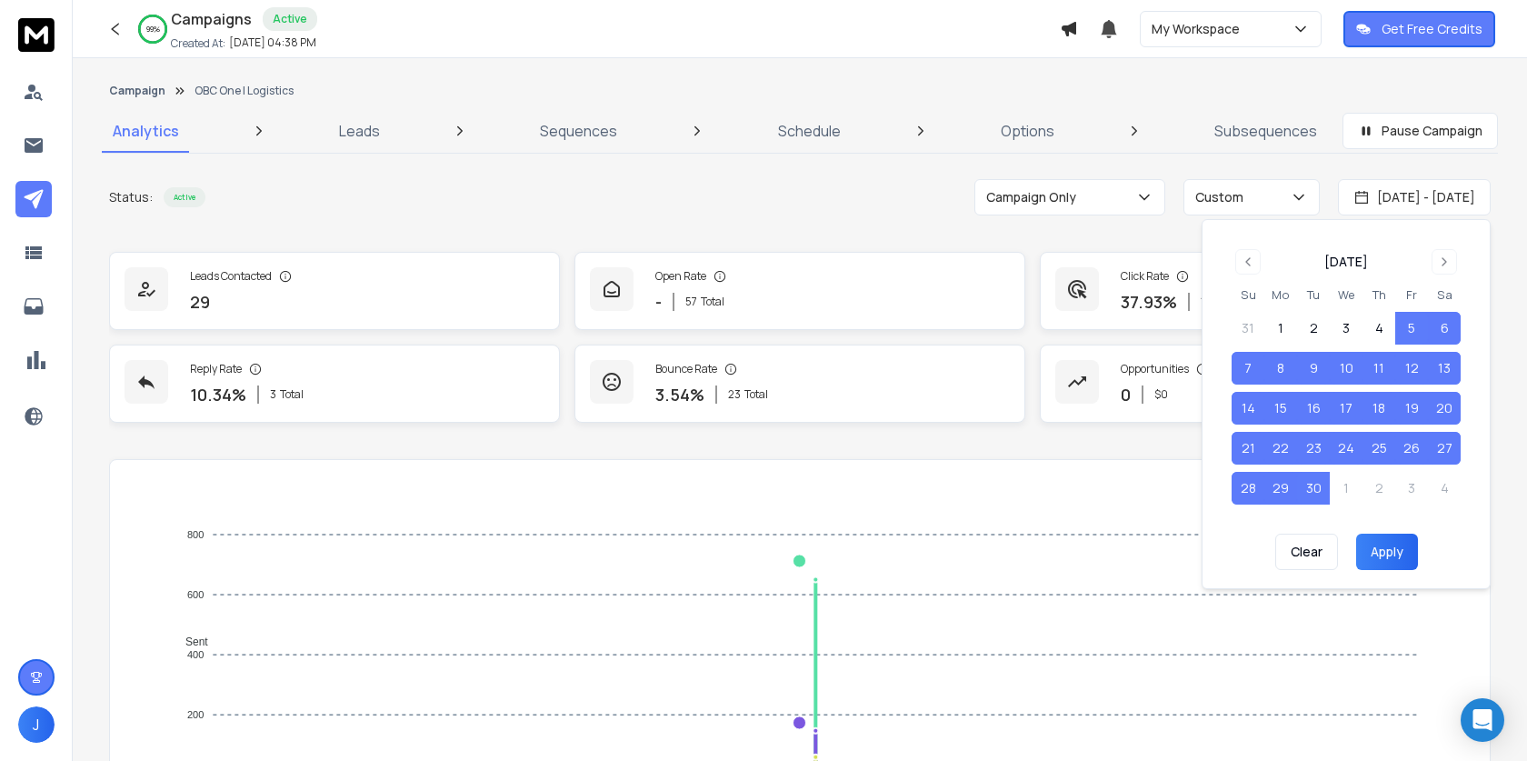
click at [1409, 330] on button "5" at bounding box center [1411, 328] width 33 height 33
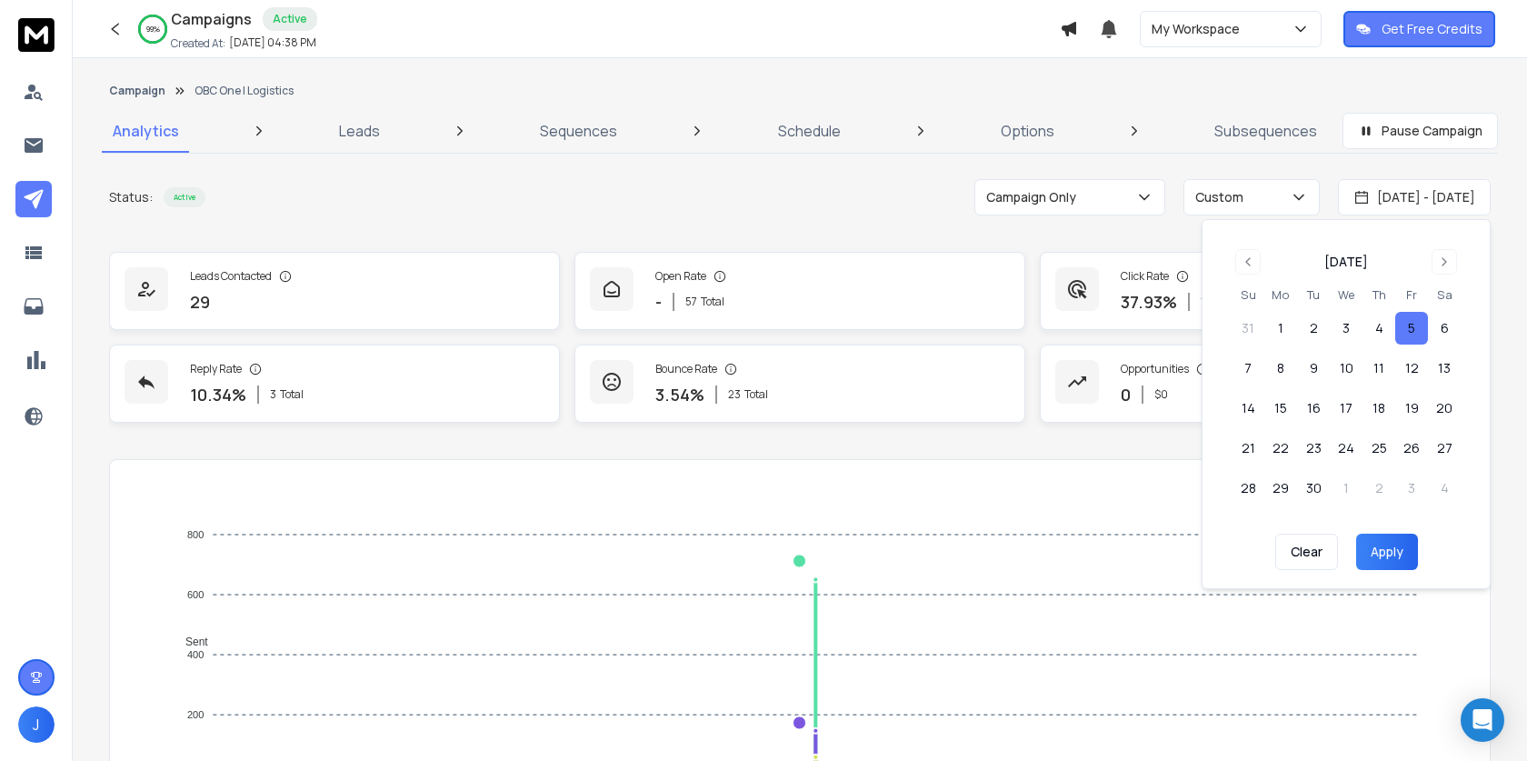
click at [1411, 333] on button "5" at bounding box center [1411, 328] width 33 height 33
click at [1442, 262] on icon "Go to next month" at bounding box center [1444, 261] width 15 height 15
click at [1287, 413] on button "13" at bounding box center [1280, 408] width 33 height 33
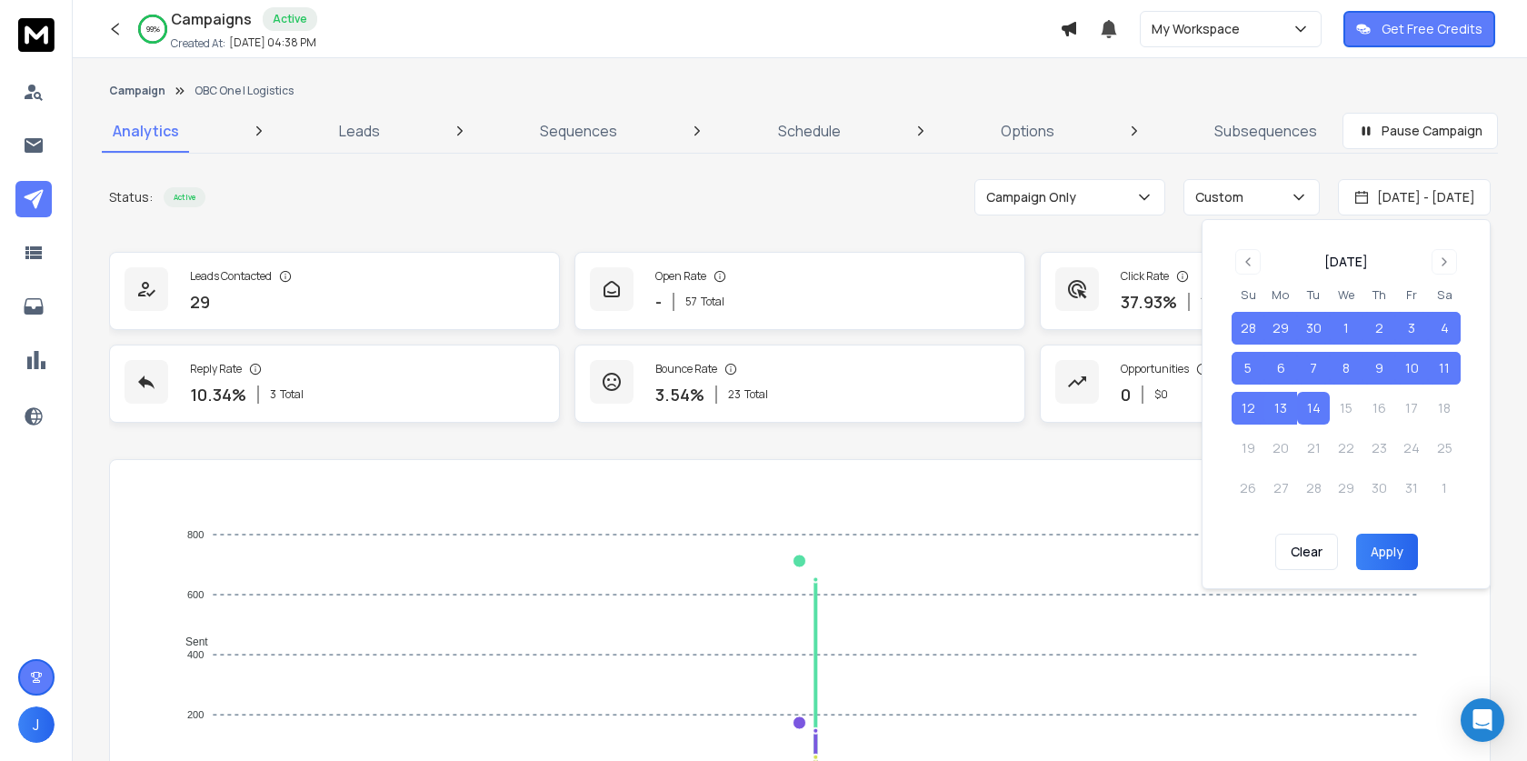
click at [1395, 557] on button "Apply" at bounding box center [1387, 551] width 62 height 36
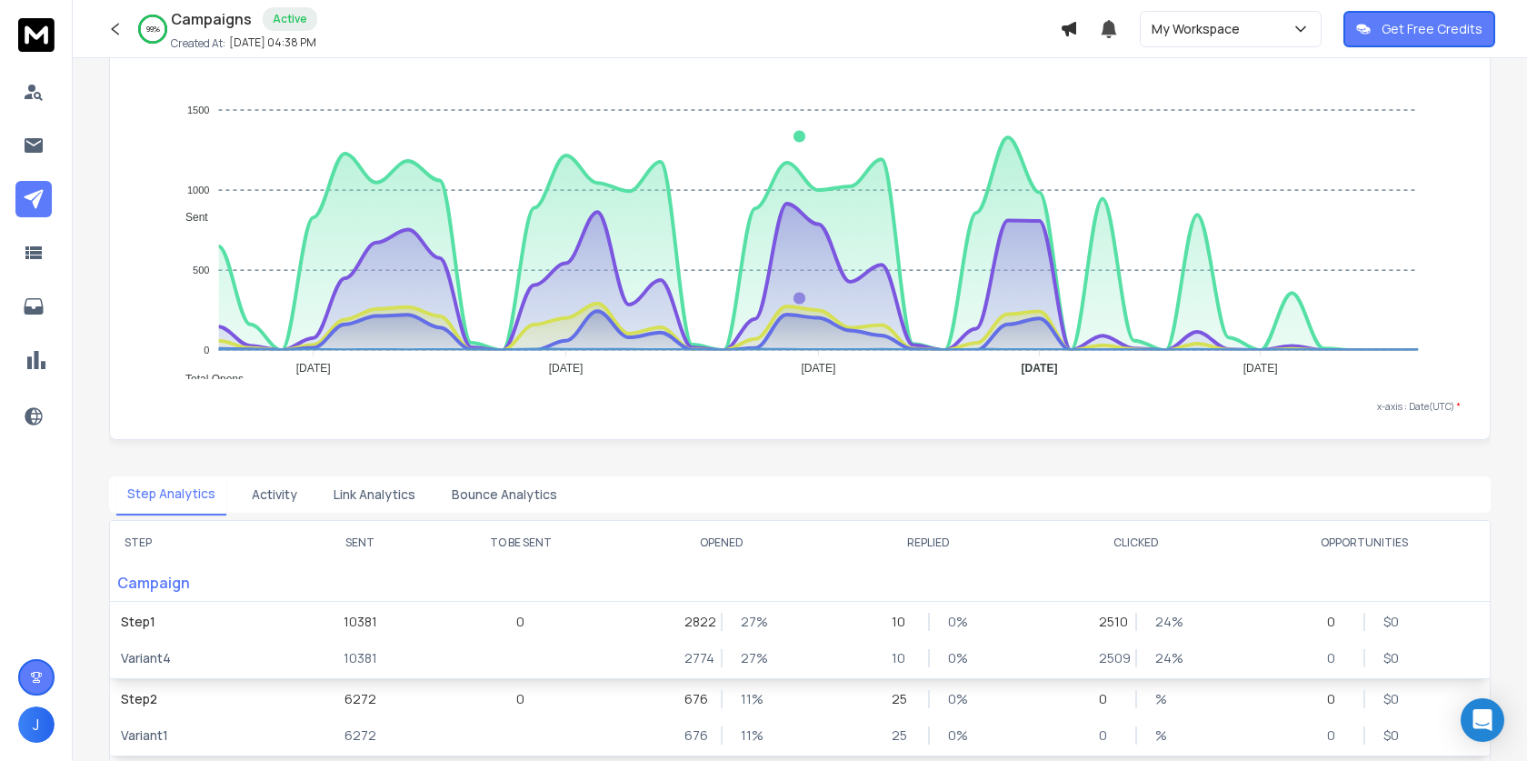
scroll to position [530, 0]
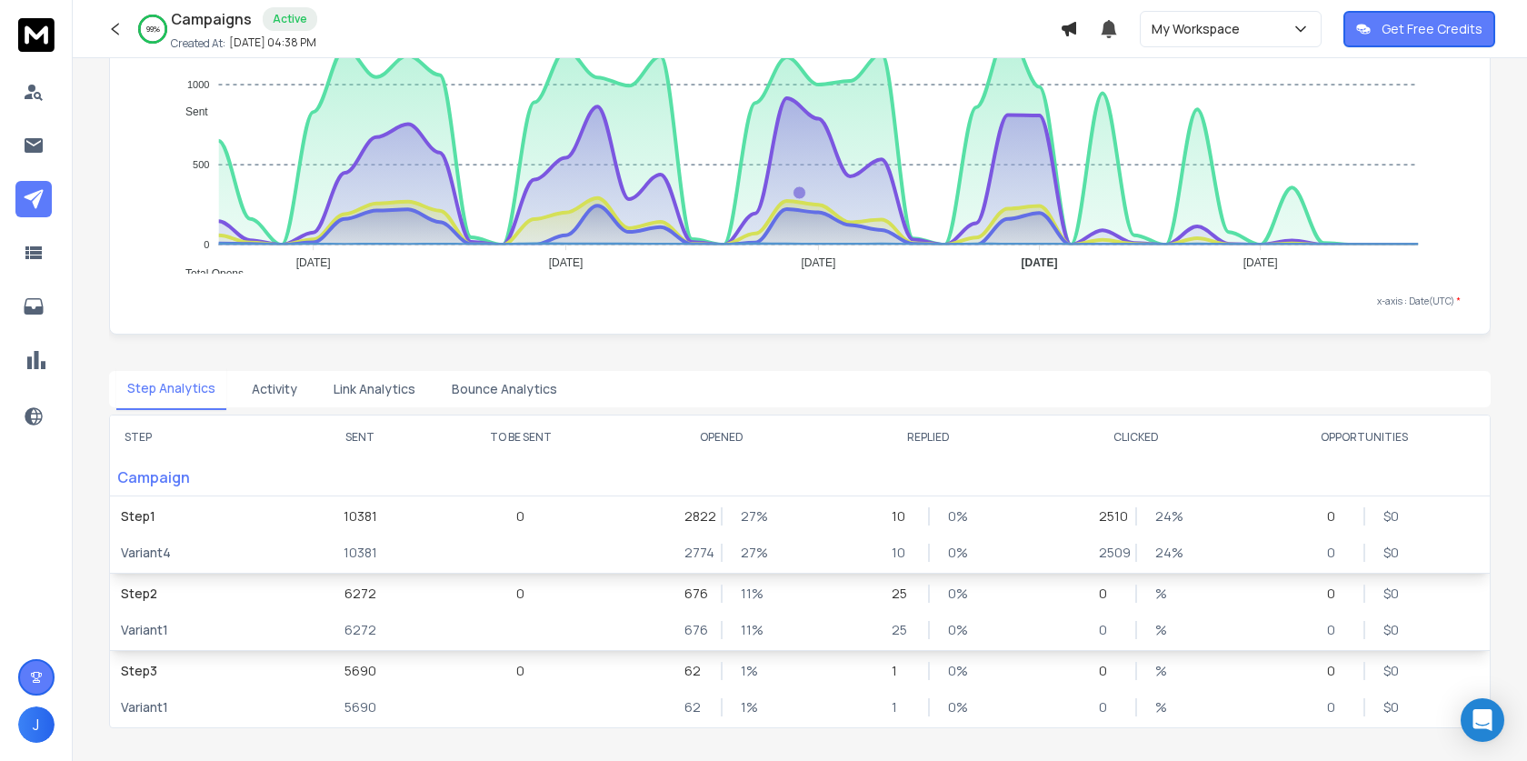
click at [389, 393] on button "Link Analytics" at bounding box center [375, 389] width 104 height 40
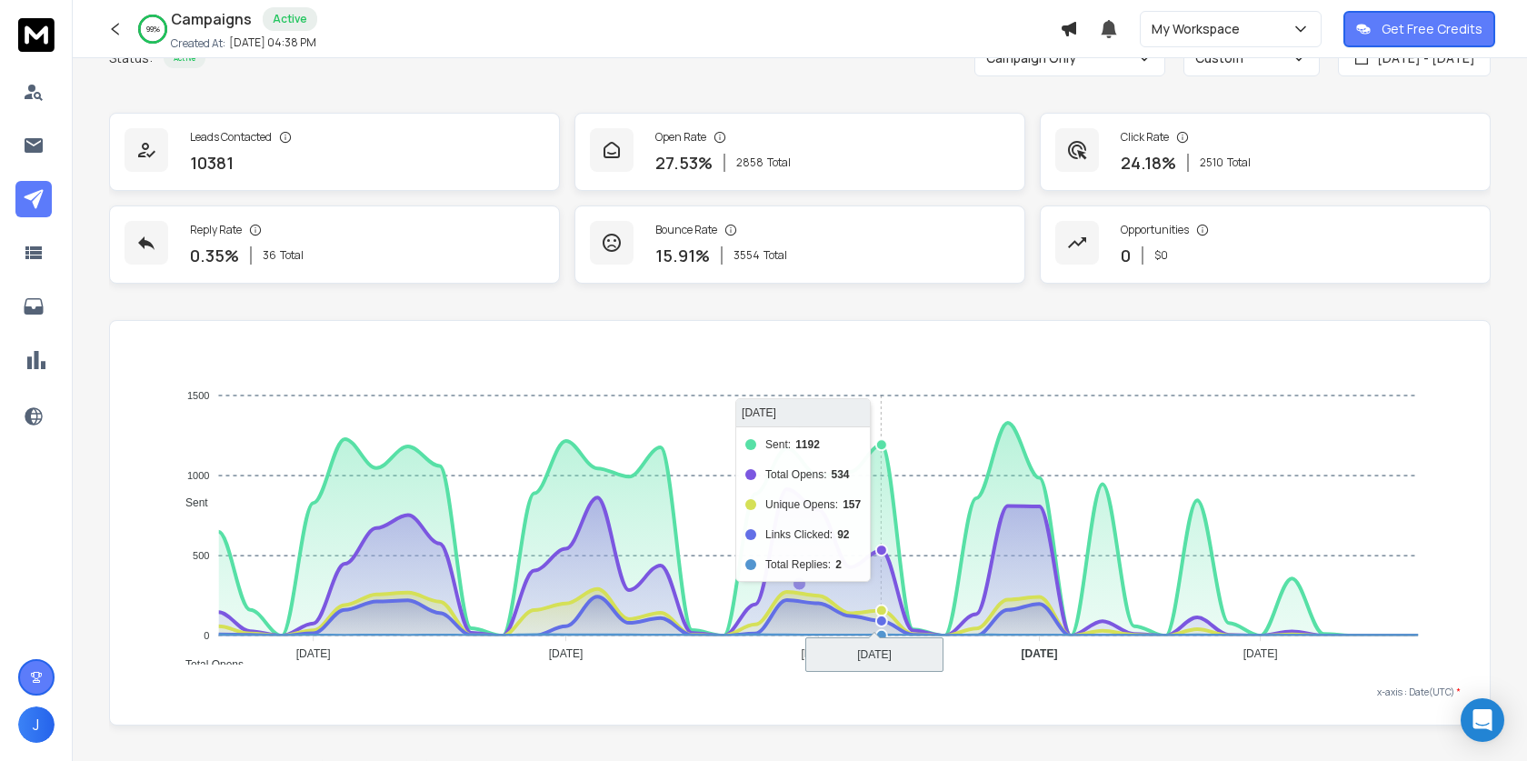
scroll to position [135, 0]
